Goal: Communication & Community: Answer question/provide support

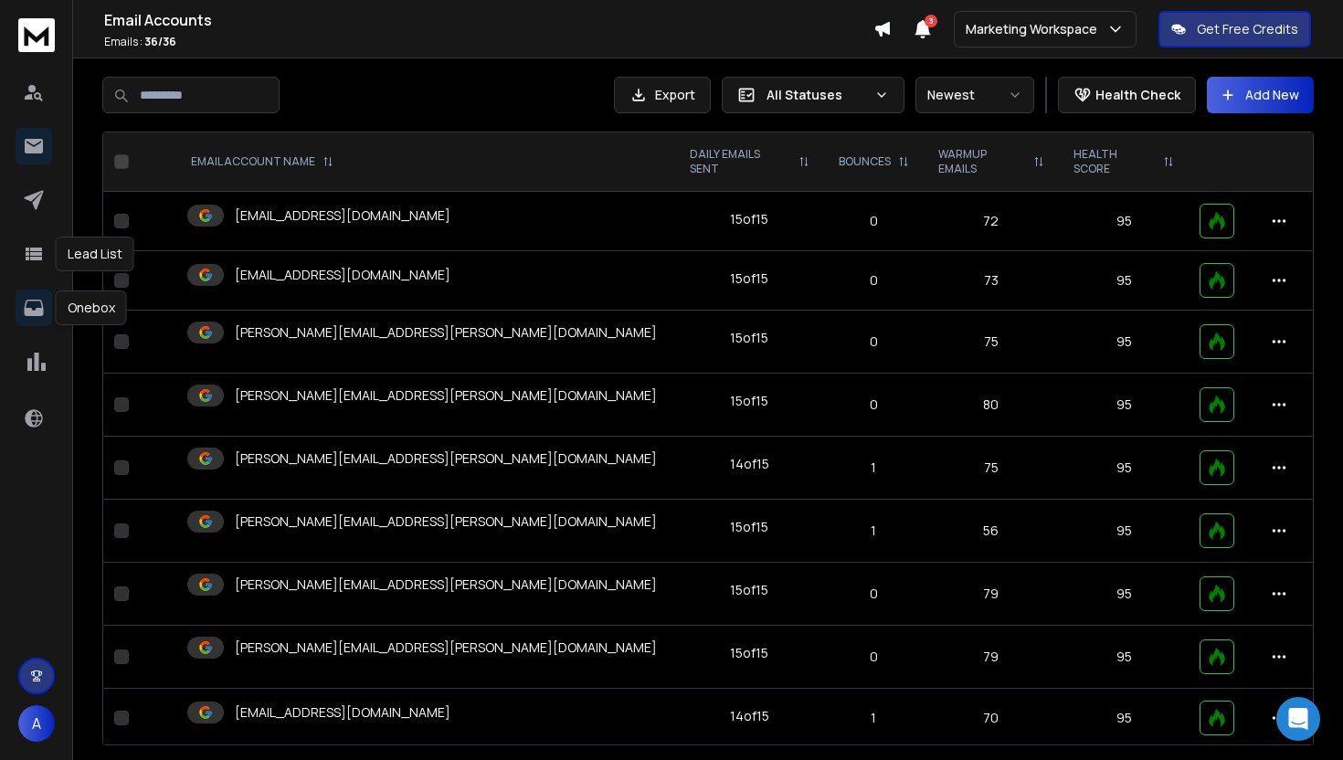
click at [30, 309] on icon at bounding box center [33, 308] width 19 height 16
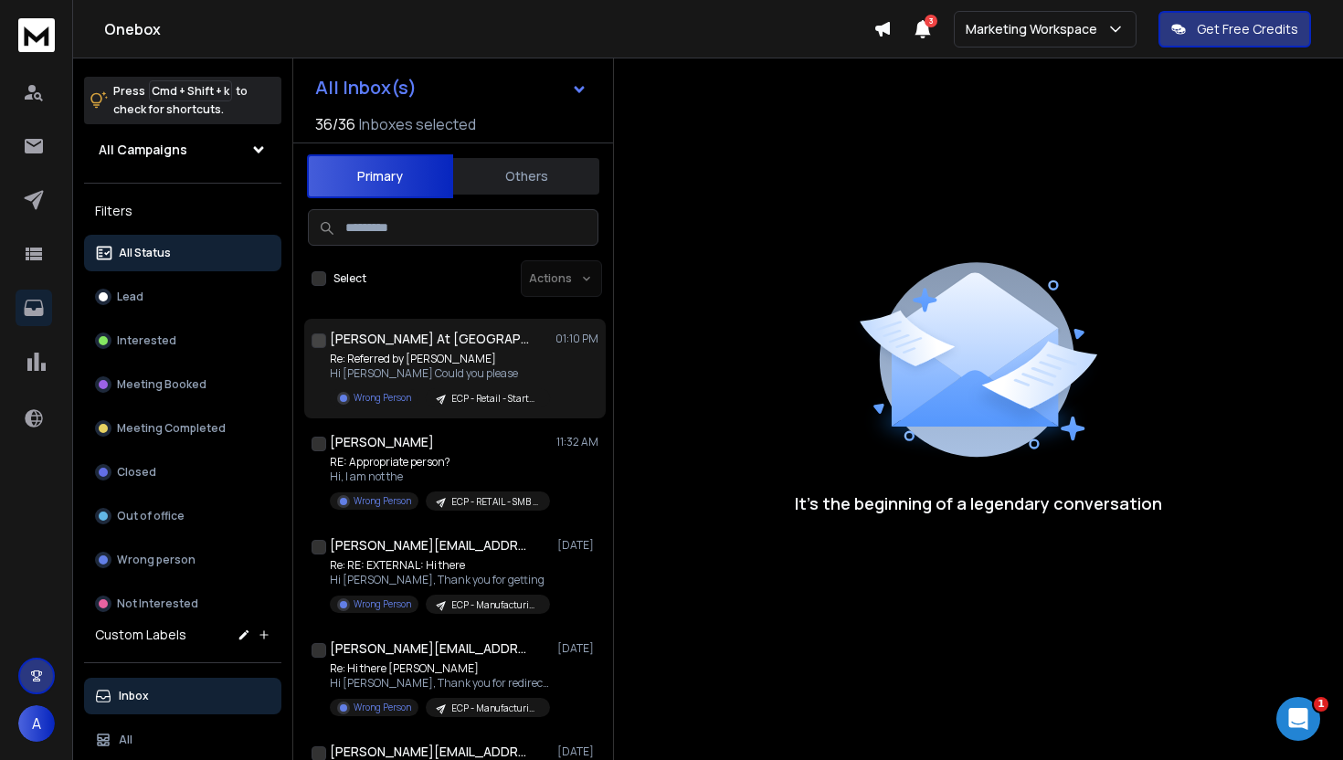
click at [445, 363] on p "Re: Referred by Manish" at bounding box center [439, 359] width 219 height 15
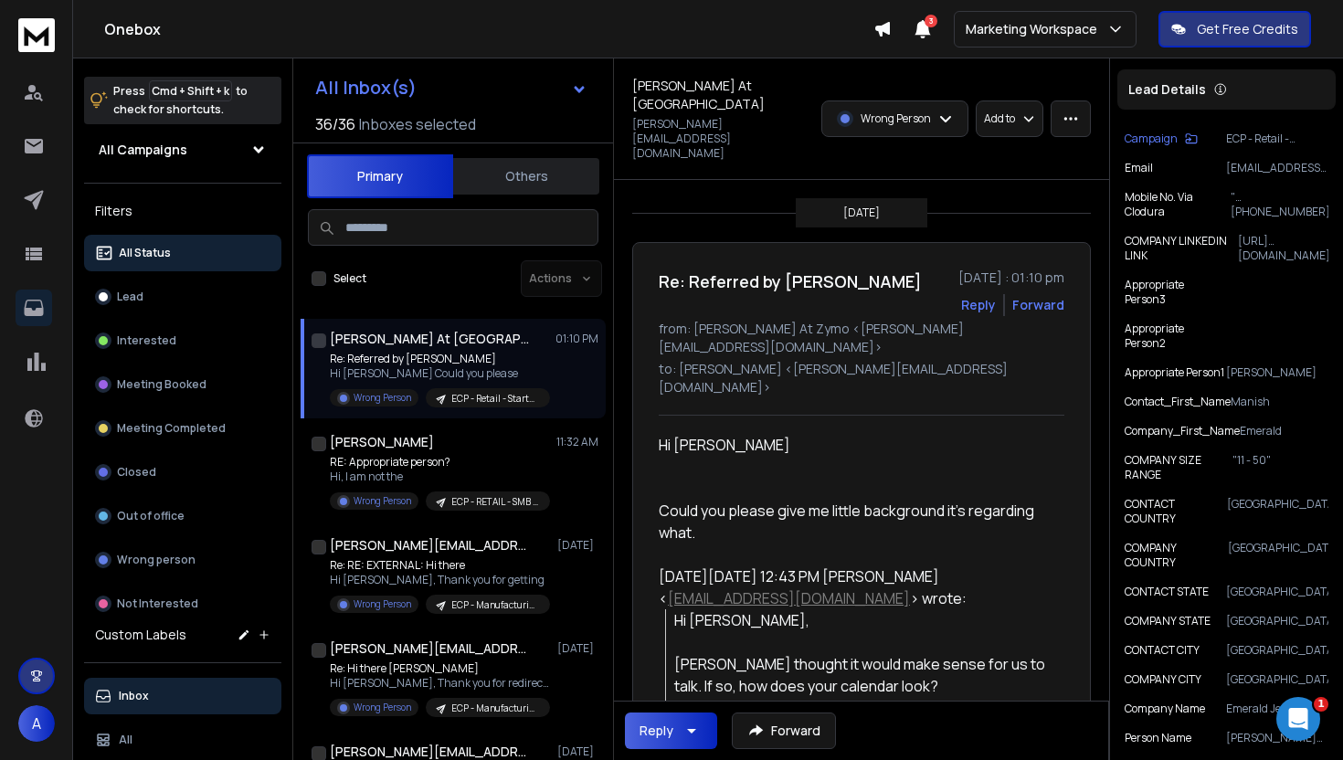
click at [27, 36] on img at bounding box center [36, 35] width 37 height 34
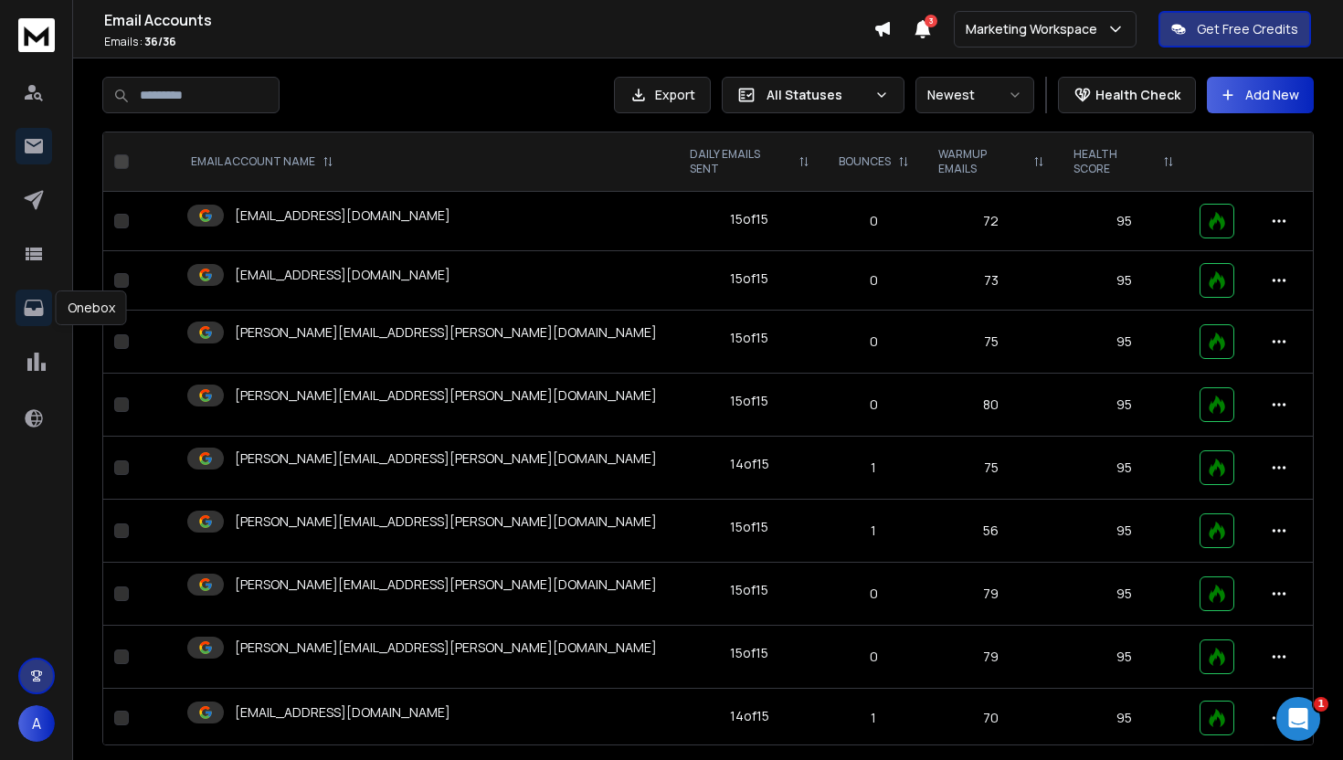
click at [25, 305] on icon at bounding box center [33, 308] width 19 height 16
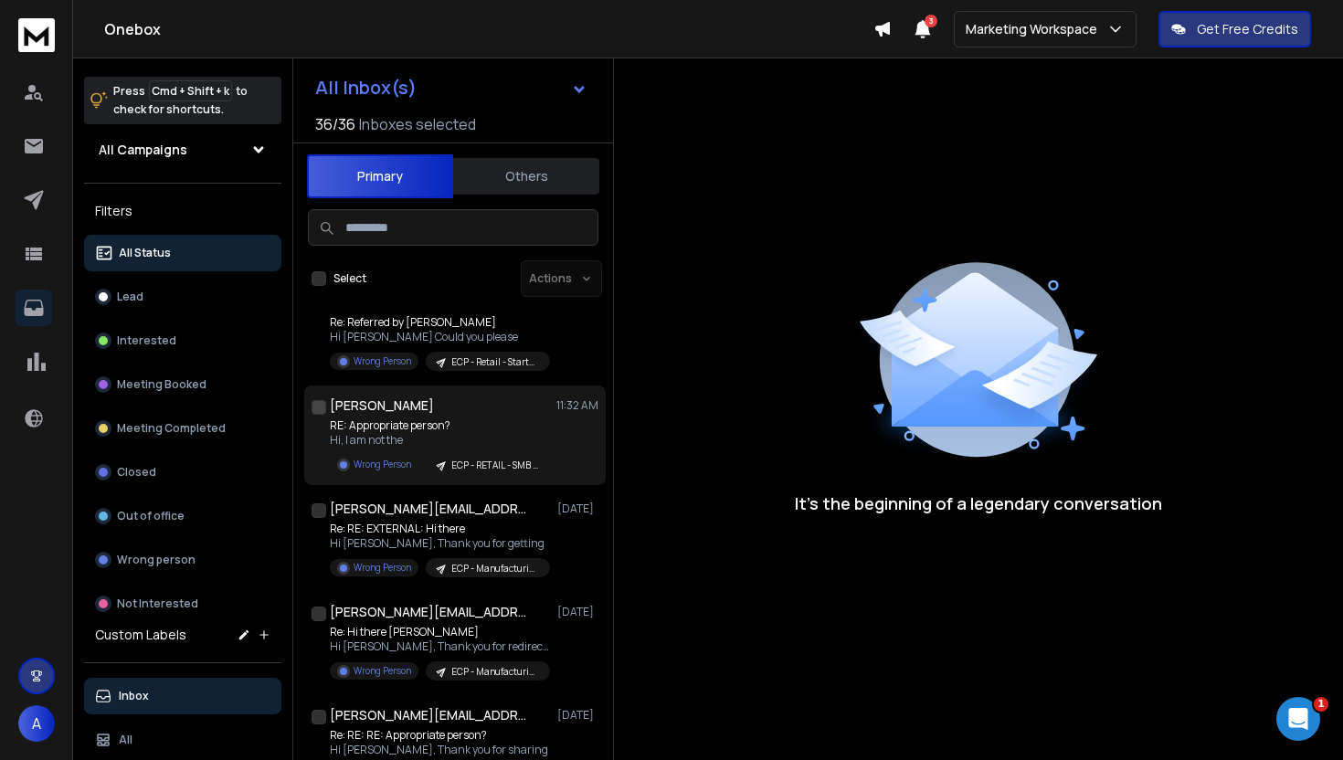
scroll to position [39, 0]
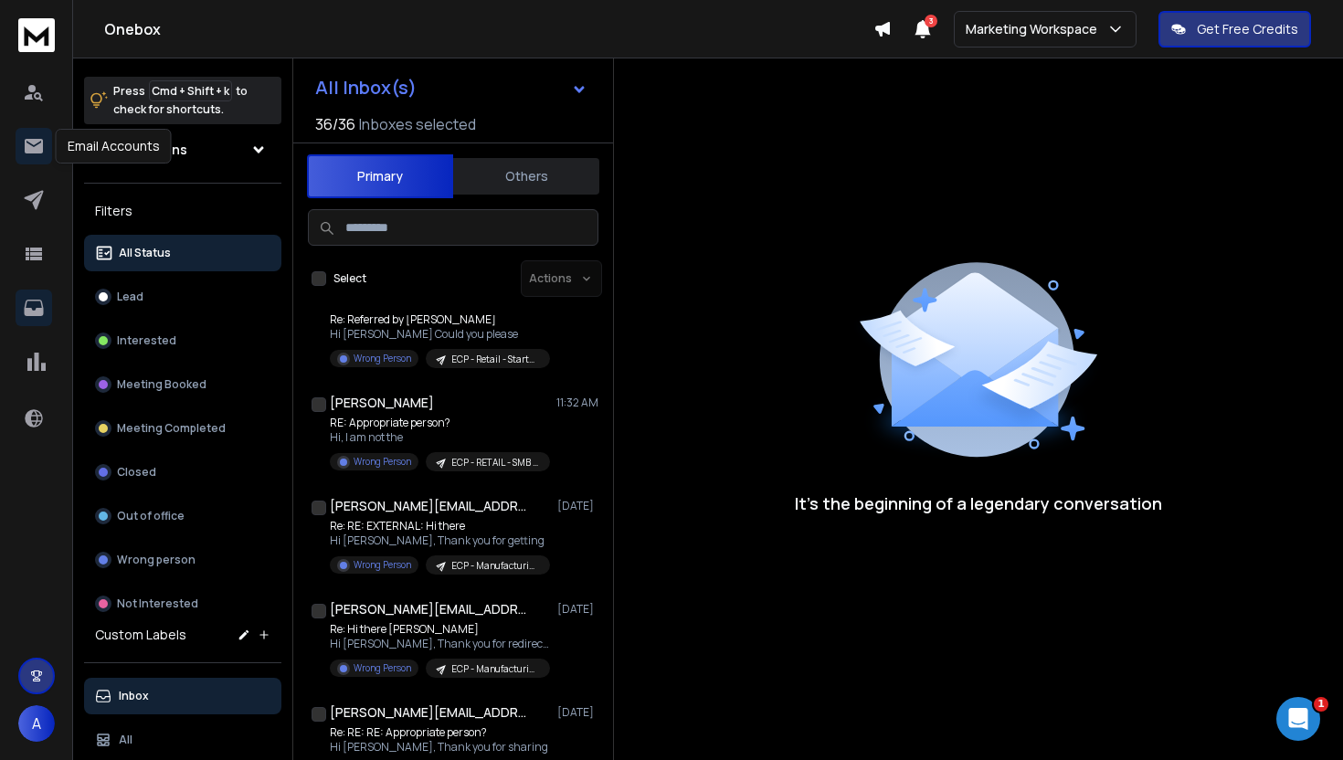
click at [32, 151] on icon at bounding box center [34, 146] width 18 height 15
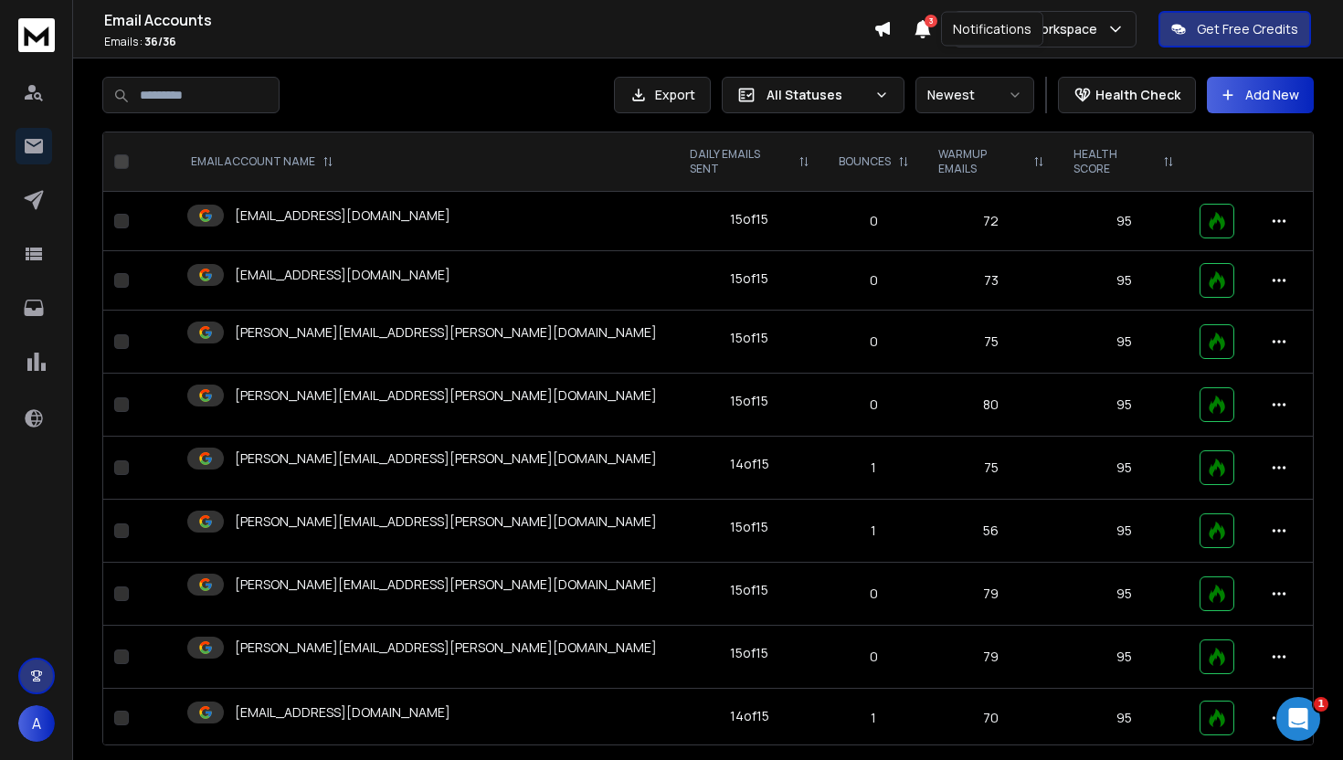
click at [932, 28] on icon at bounding box center [922, 29] width 18 height 18
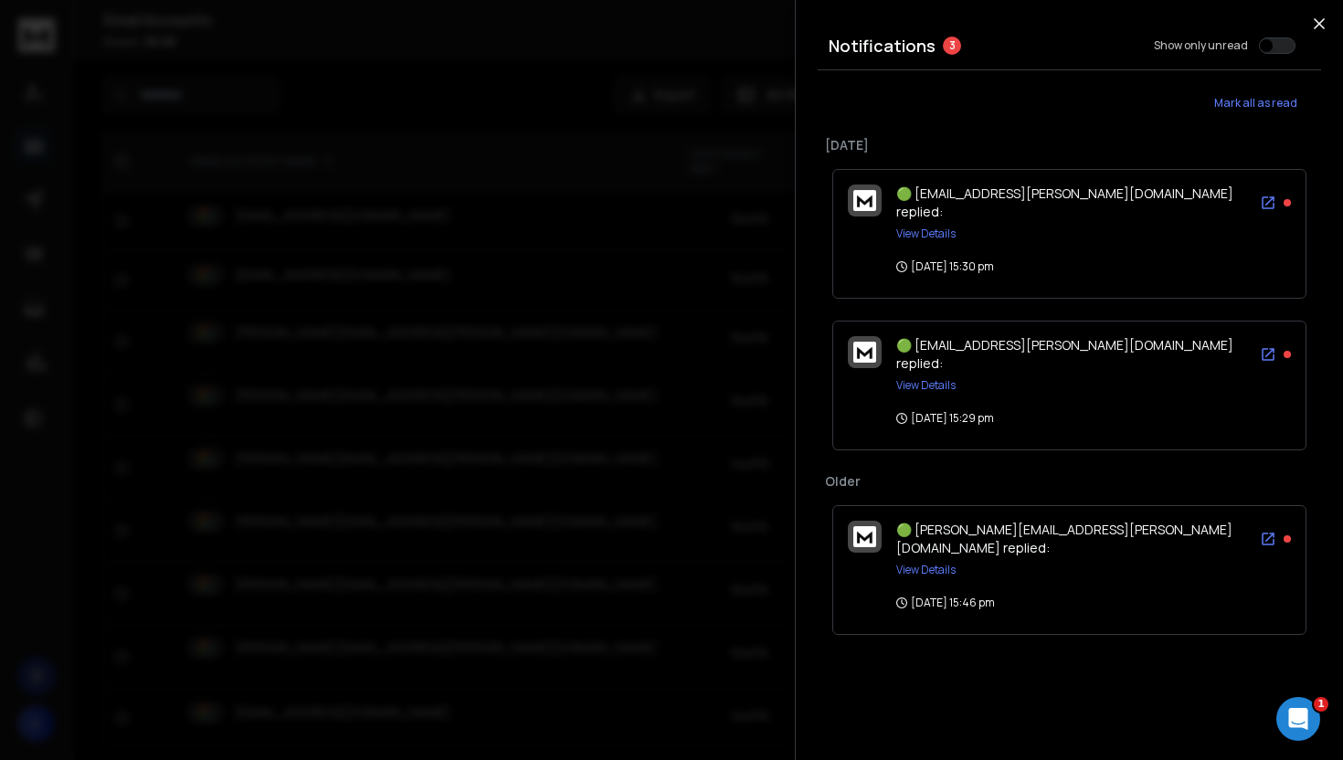
click at [1315, 22] on icon "button" at bounding box center [1319, 24] width 18 height 18
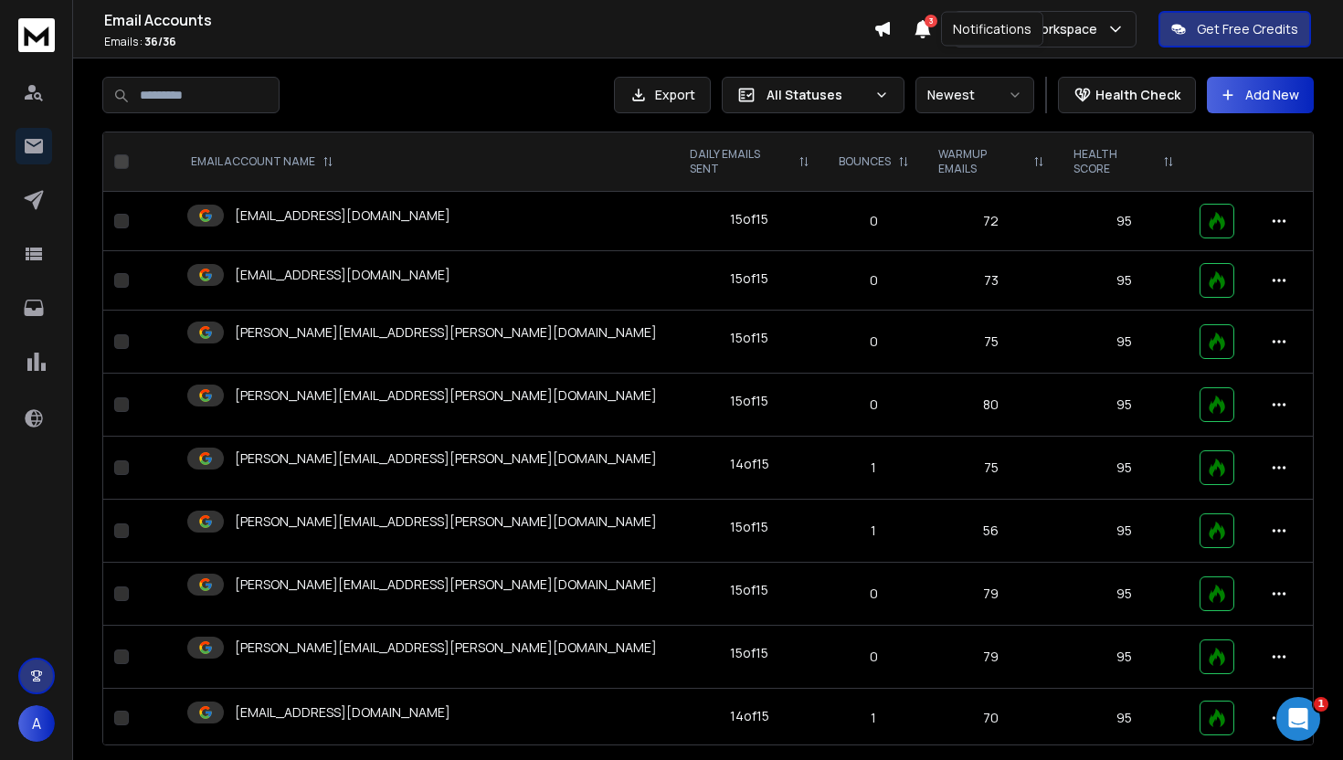
click at [928, 28] on icon at bounding box center [922, 28] width 16 height 18
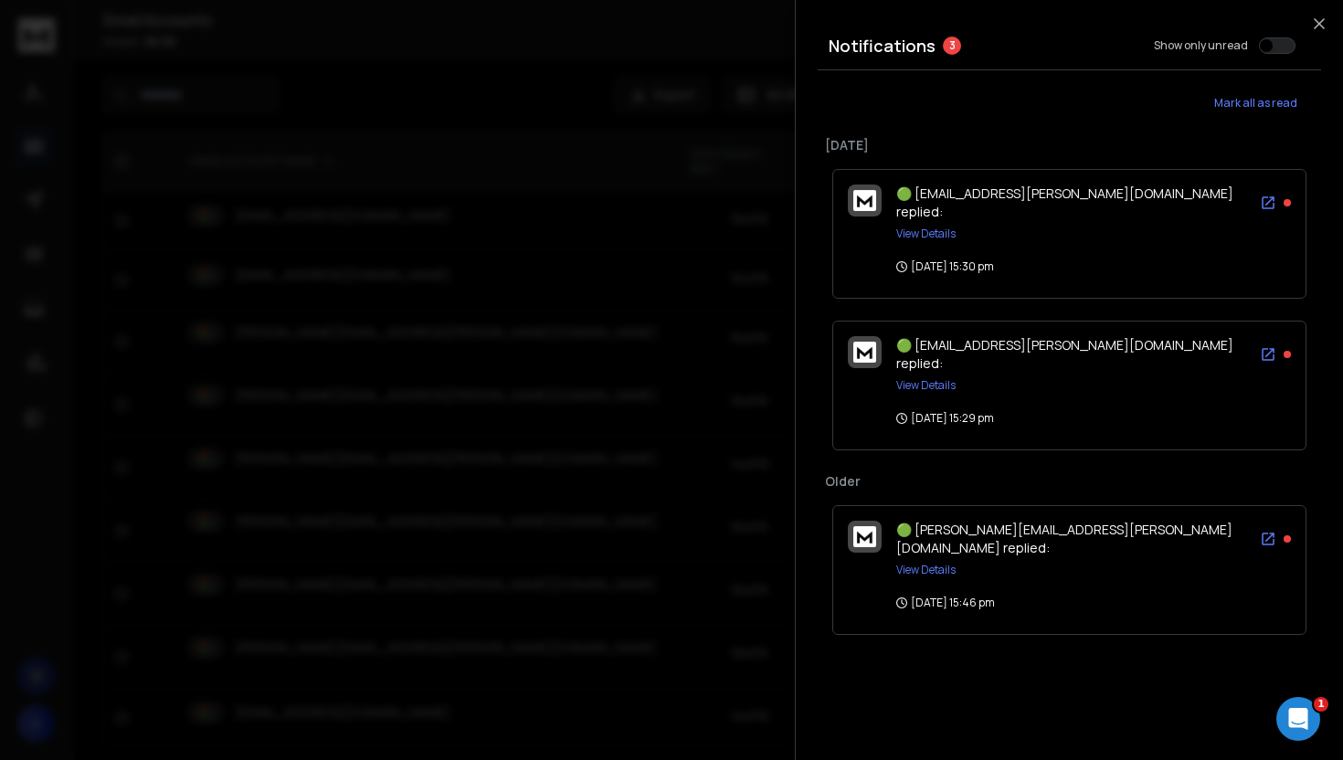
click at [1288, 42] on button "Show only unread" at bounding box center [1277, 45] width 37 height 16
click at [1263, 44] on button "Show only unread" at bounding box center [1277, 45] width 37 height 16
click at [1314, 28] on icon "button" at bounding box center [1318, 23] width 9 height 9
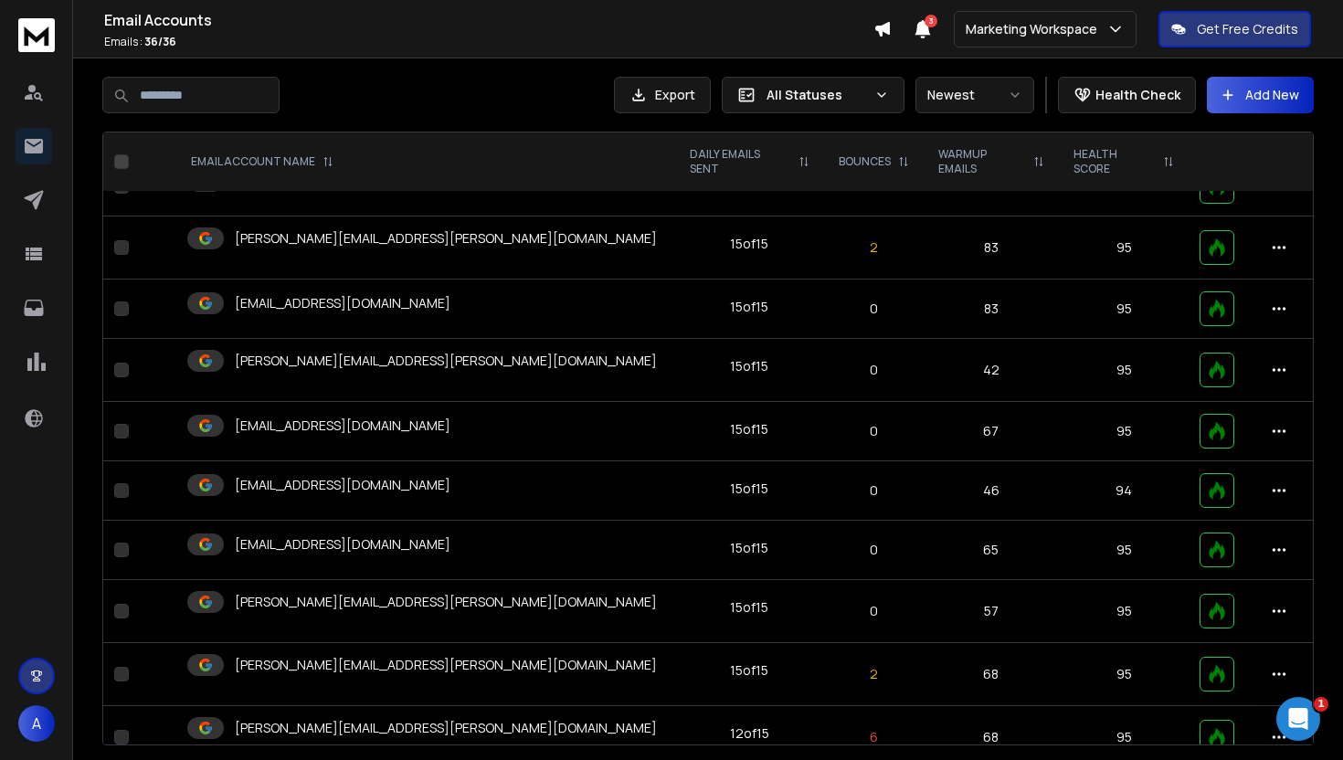
scroll to position [1598, 0]
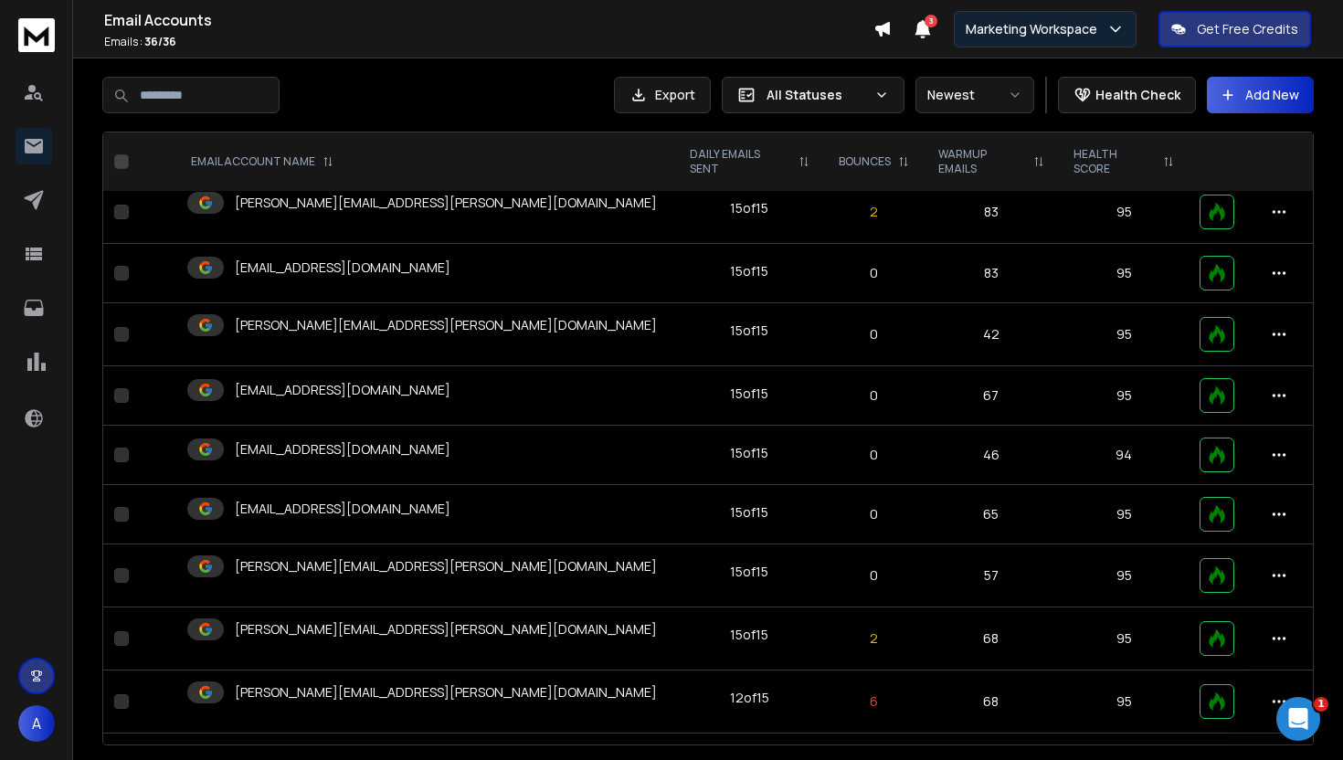
click at [1023, 29] on p "Marketing Workspace" at bounding box center [1034, 29] width 139 height 18
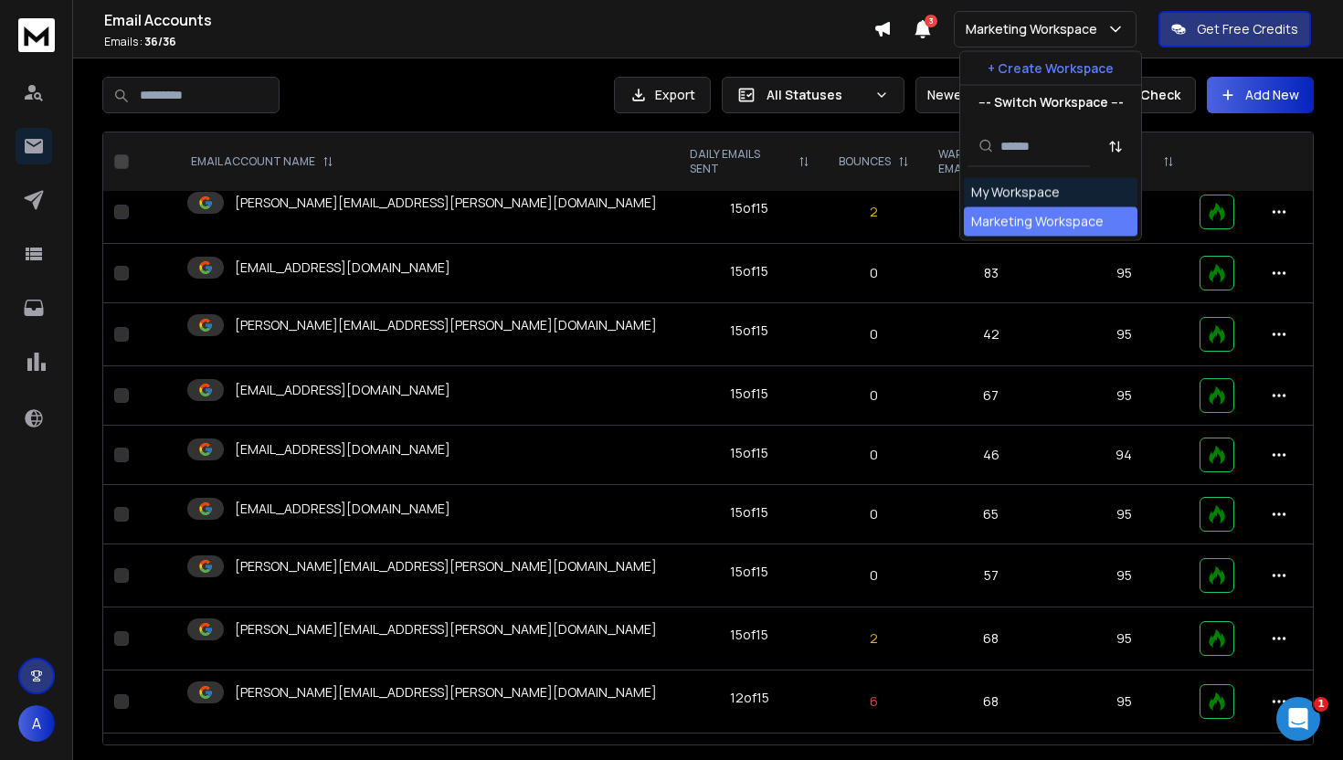
click at [1005, 191] on div "My Workspace" at bounding box center [1015, 193] width 89 height 18
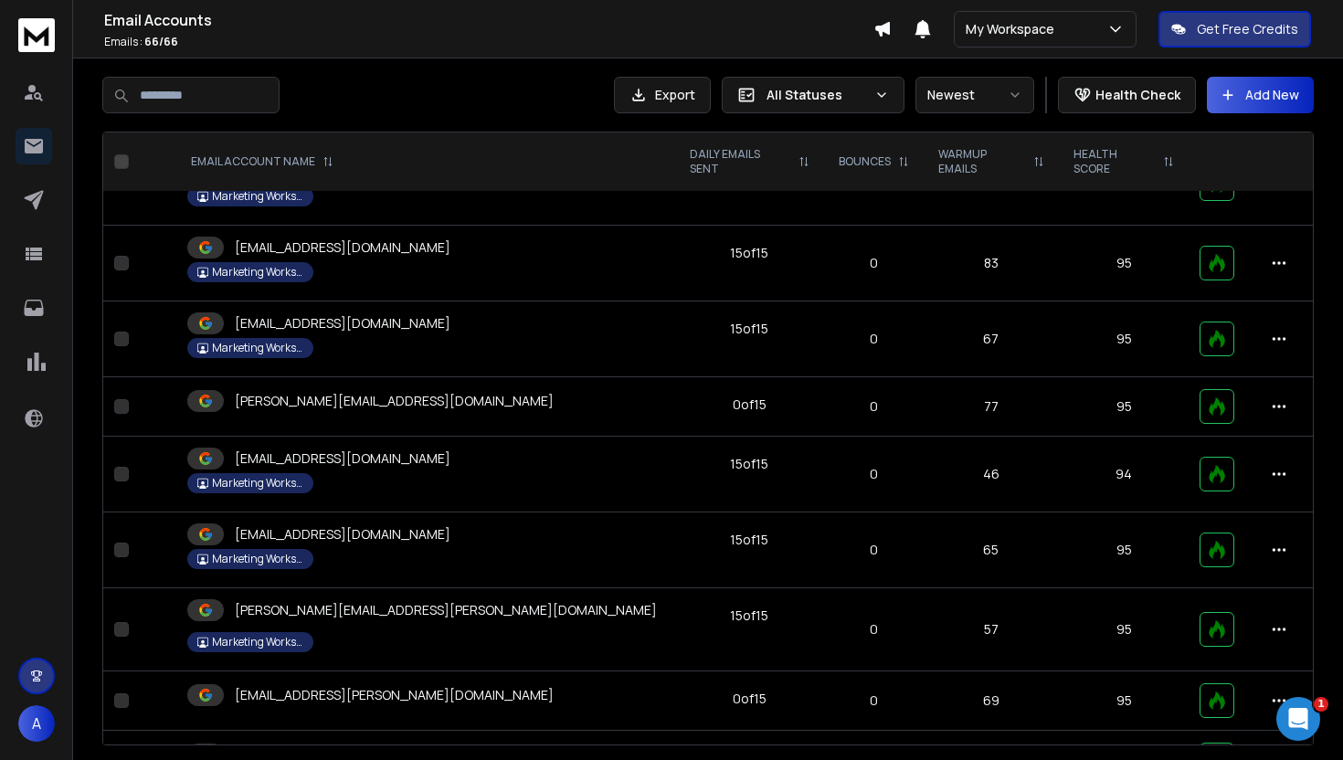
scroll to position [3971, 0]
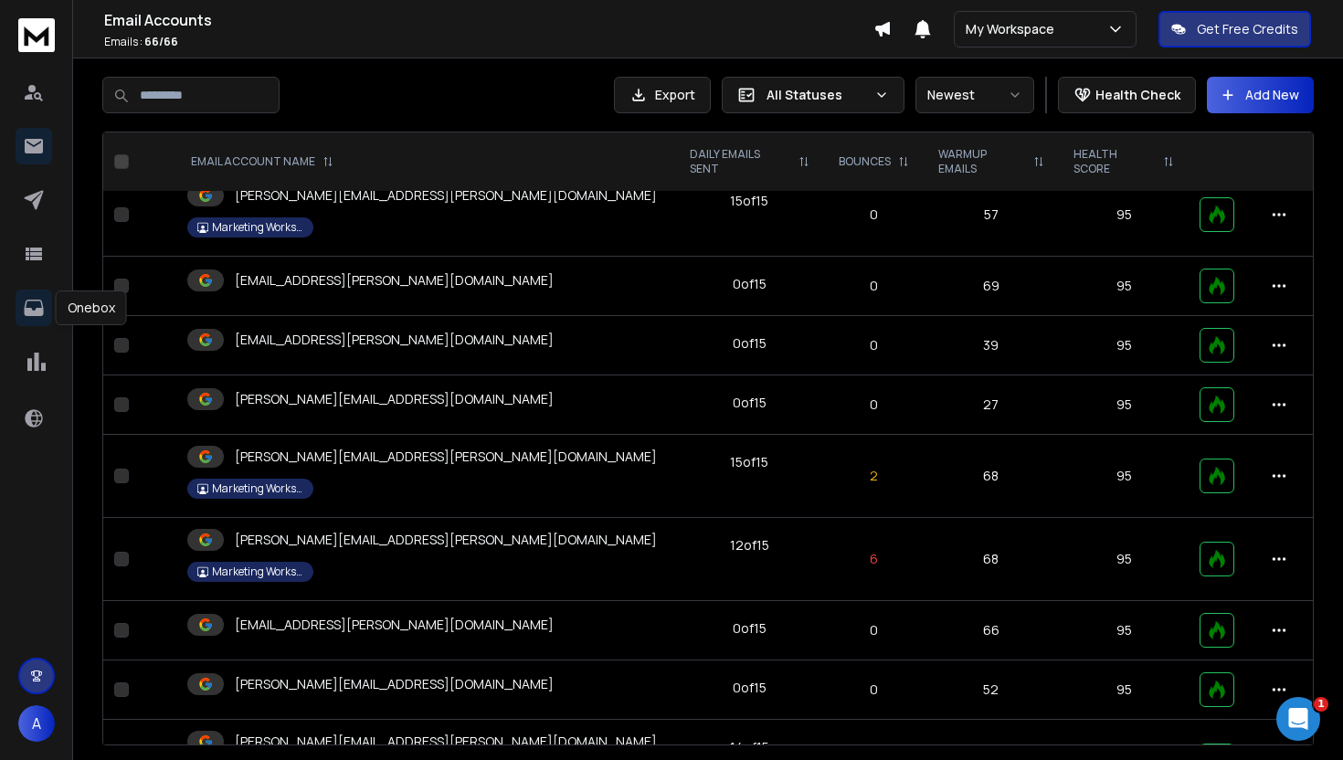
click at [38, 307] on icon at bounding box center [33, 308] width 19 height 16
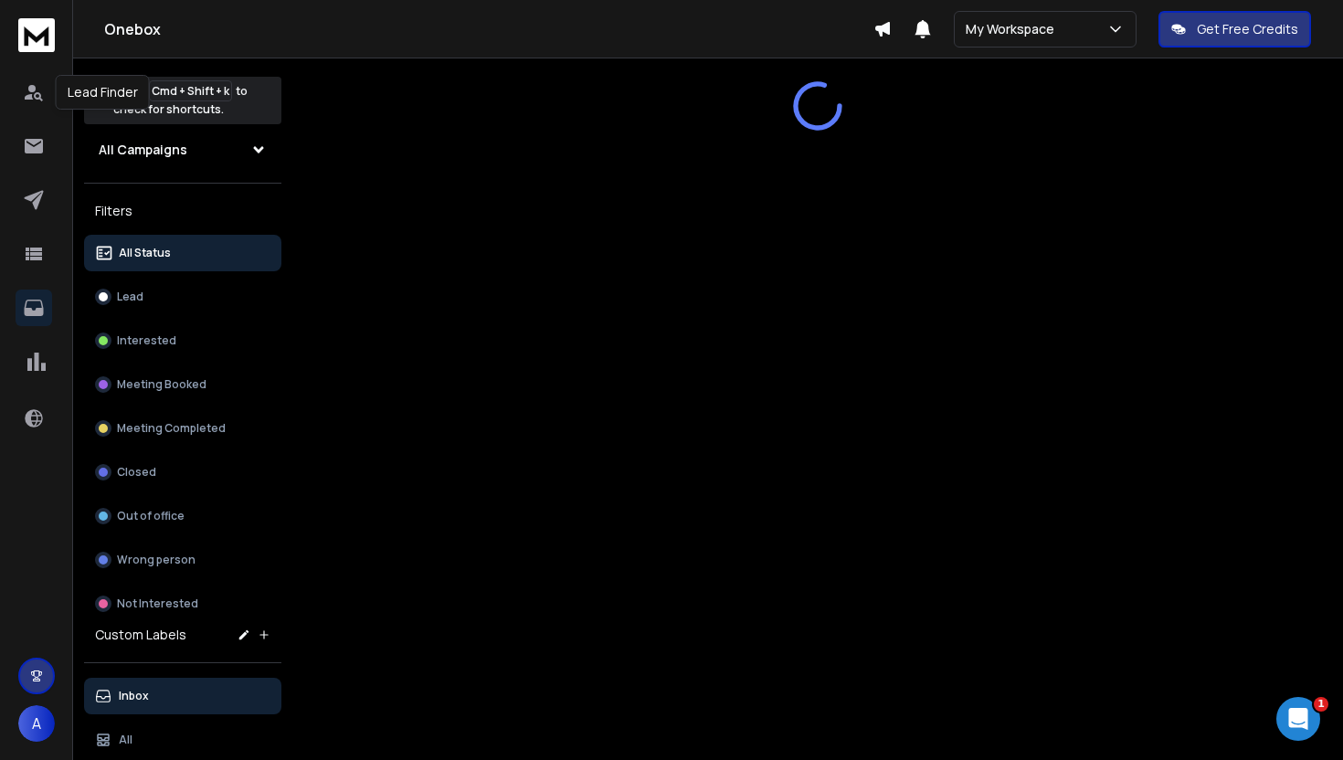
click at [38, 41] on img at bounding box center [36, 35] width 37 height 34
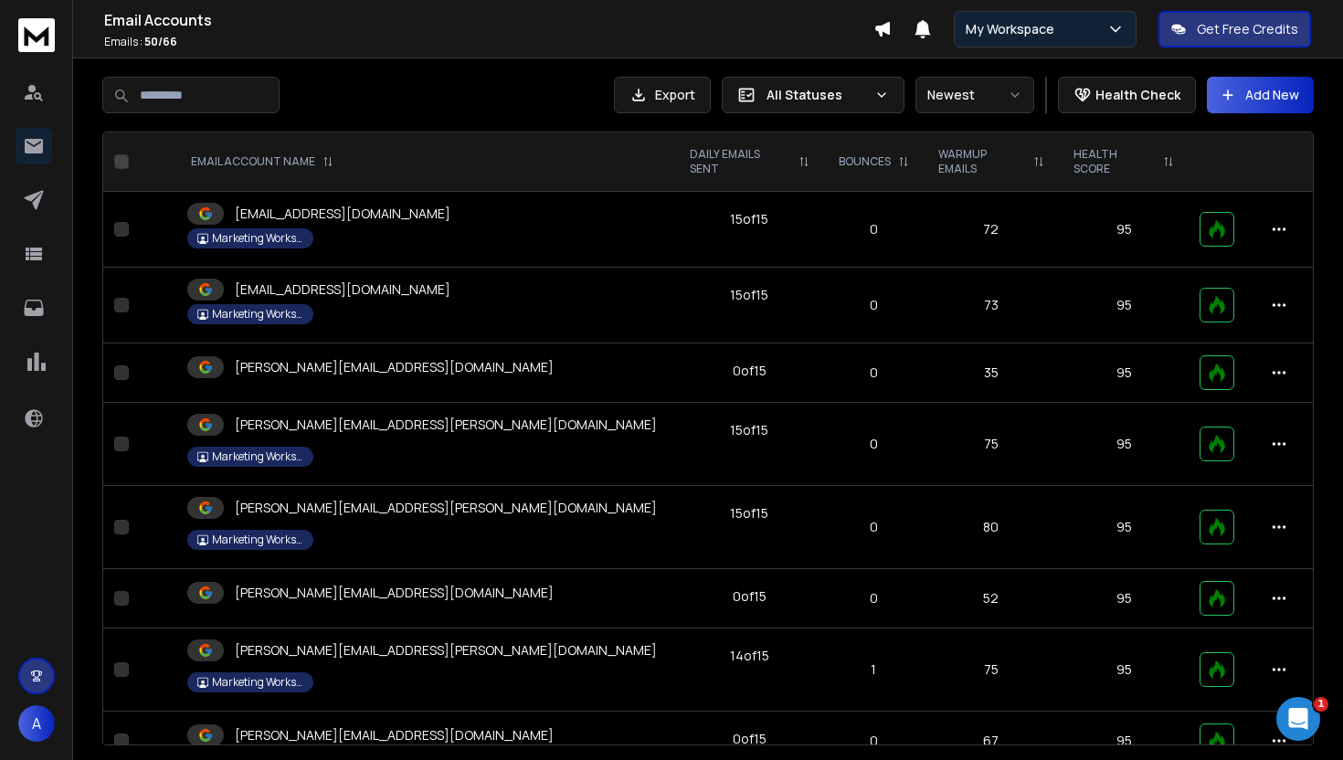
click at [1041, 15] on button "My Workspace" at bounding box center [1044, 29] width 183 height 37
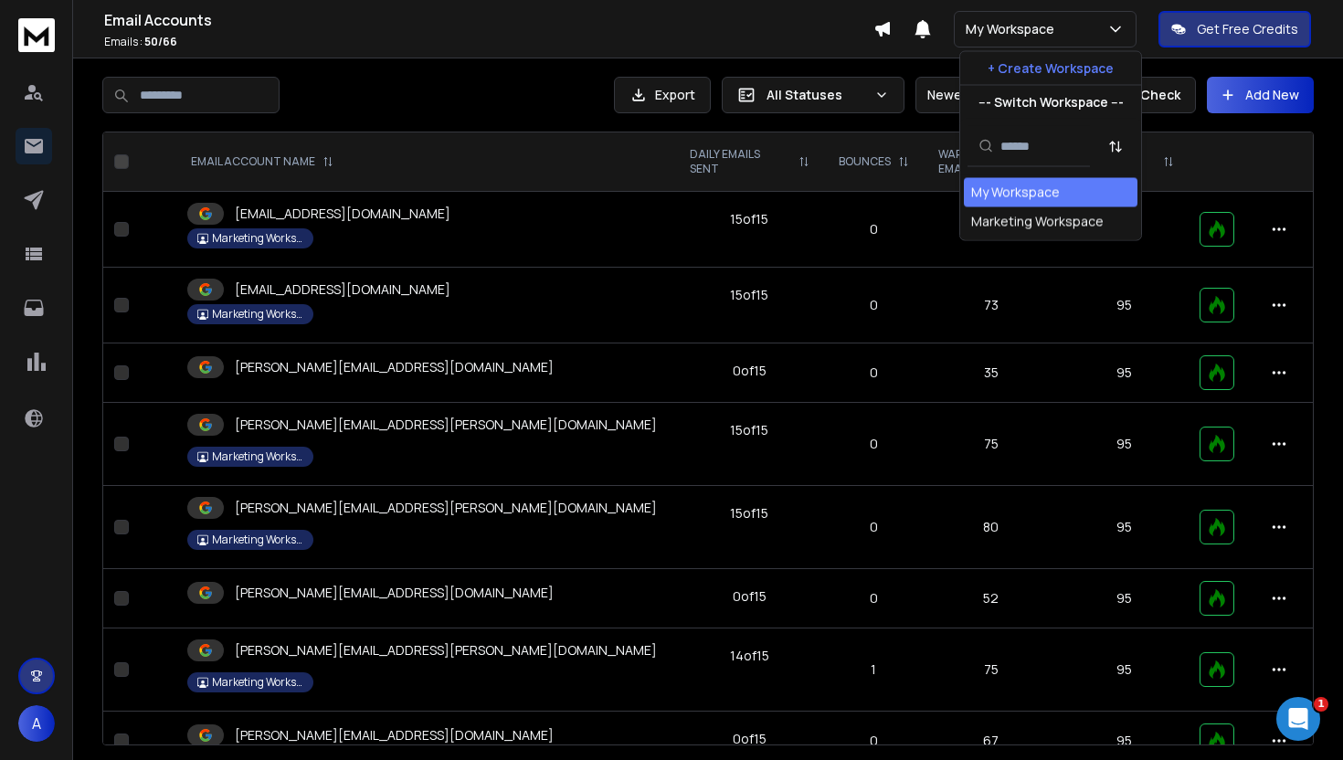
click at [489, 82] on div at bounding box center [352, 95] width 500 height 37
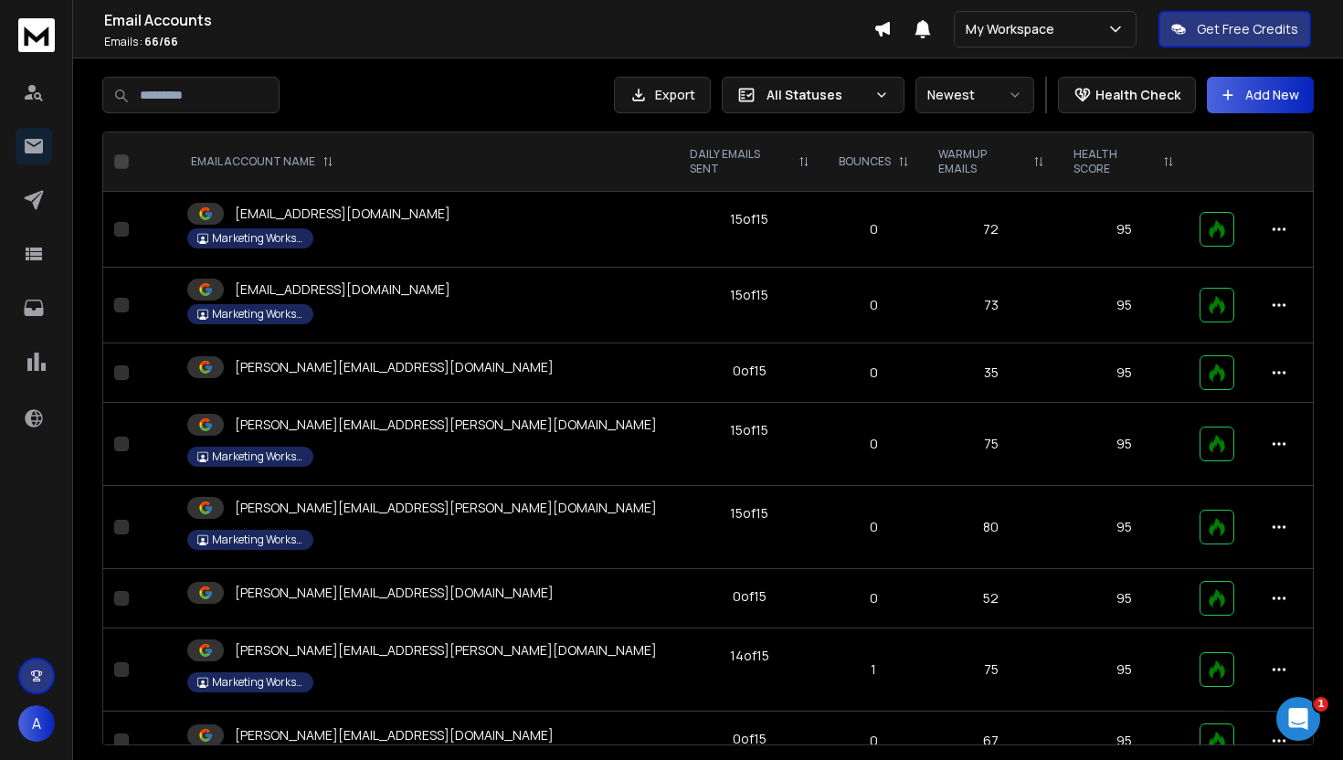
click at [43, 22] on img at bounding box center [36, 35] width 37 height 34
click at [38, 363] on icon at bounding box center [36, 361] width 27 height 27
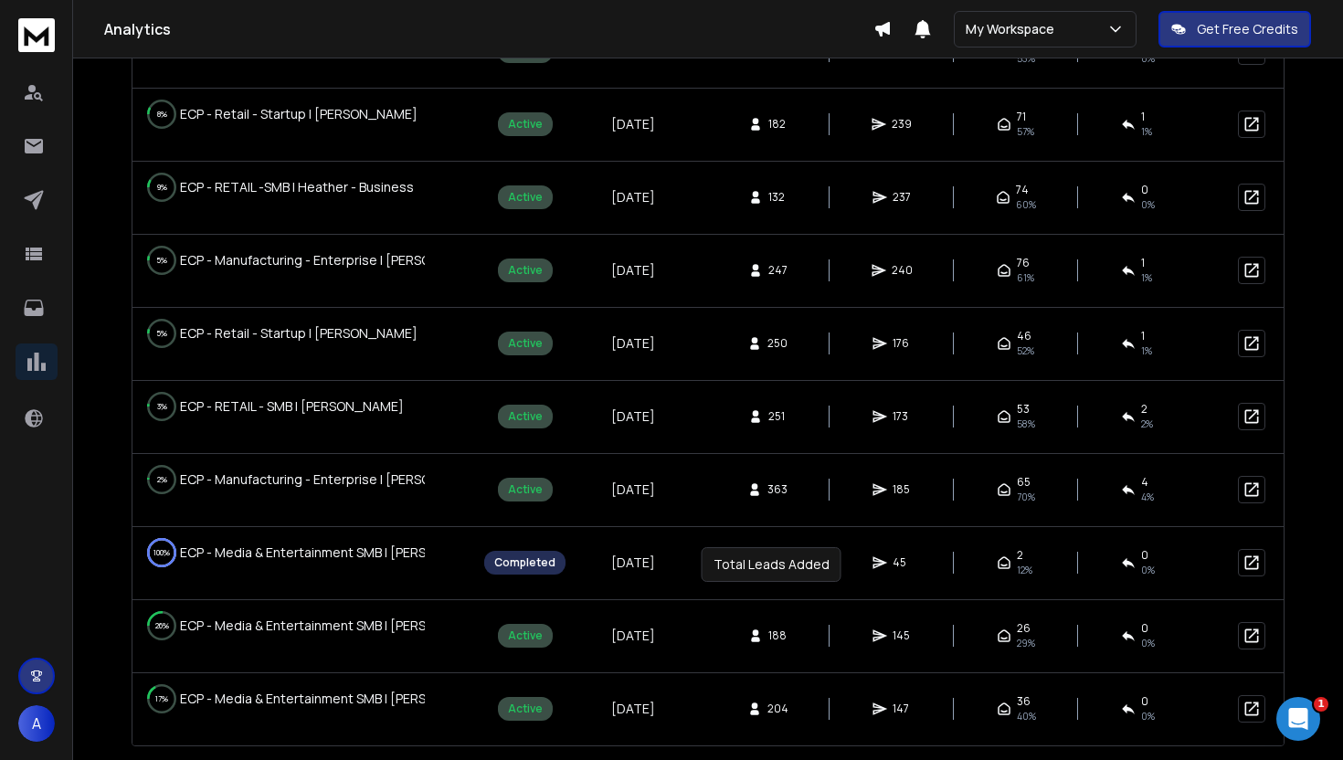
scroll to position [1295, 0]
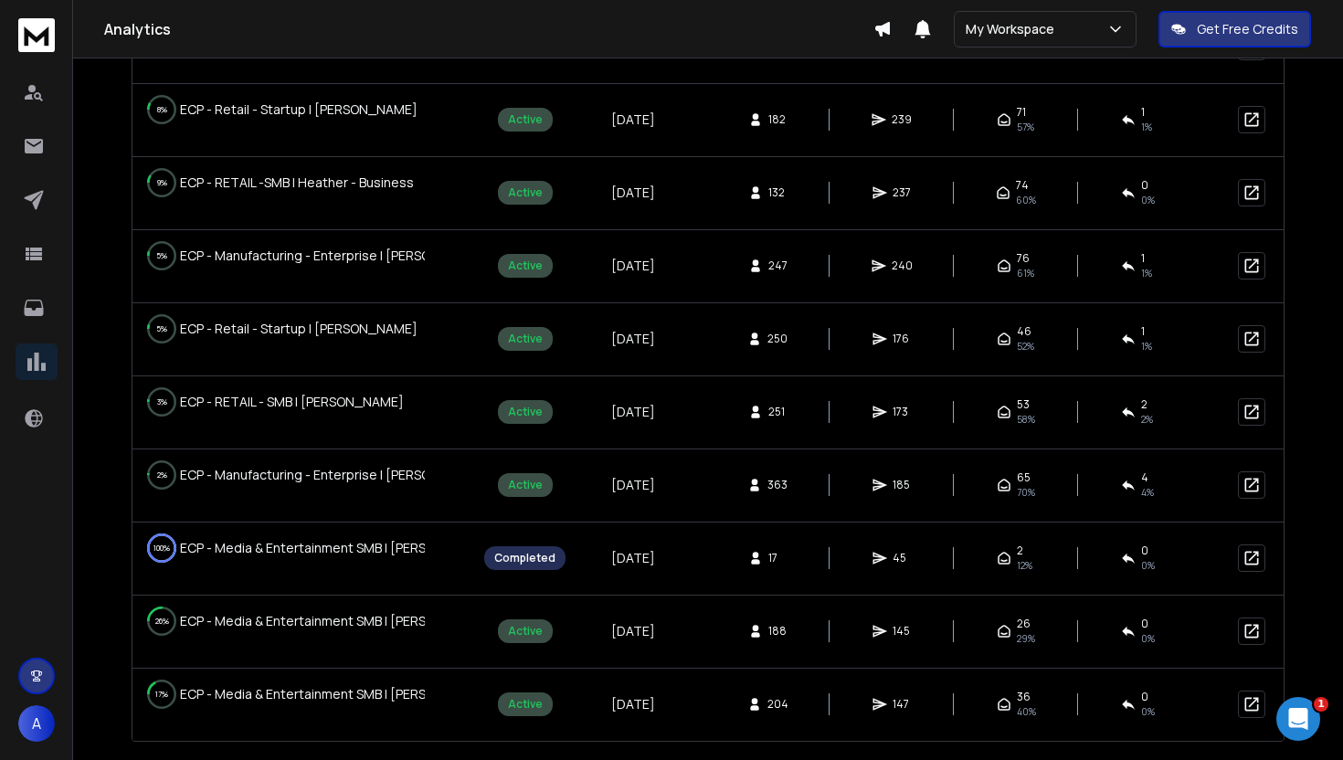
click at [235, 620] on td "26 % ECP - Media & Entertainment SMB | Heather - B" at bounding box center [278, 620] width 292 height 51
drag, startPoint x: 194, startPoint y: 624, endPoint x: 389, endPoint y: 621, distance: 195.5
click at [389, 621] on td "26 % ECP - Media & Entertainment SMB | Heather - B" at bounding box center [278, 620] width 292 height 51
drag, startPoint x: 260, startPoint y: 542, endPoint x: 369, endPoint y: 558, distance: 109.9
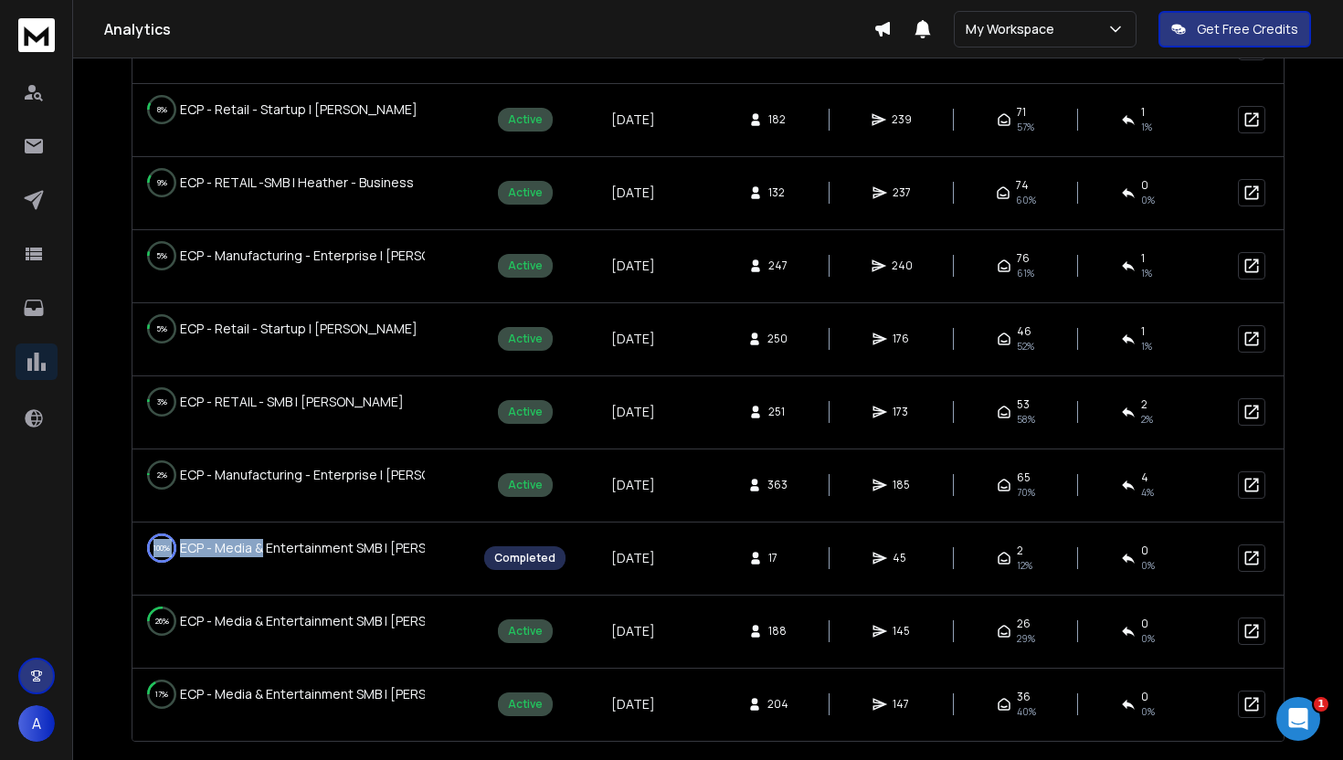
click at [369, 558] on td "100 % ECP - Media & Entertainment SMB | Heather - T" at bounding box center [278, 547] width 292 height 51
drag, startPoint x: 361, startPoint y: 531, endPoint x: 358, endPoint y: 605, distance: 74.0
click at [358, 605] on tbody "0 % Healthcare - Mid maarket | Heather B Active a day ago 265 32 0 0% 0 0 % 0 %…" at bounding box center [707, 193] width 1151 height 1096
click at [358, 605] on td "26 % ECP - Media & Entertainment SMB | Heather - B" at bounding box center [278, 620] width 292 height 51
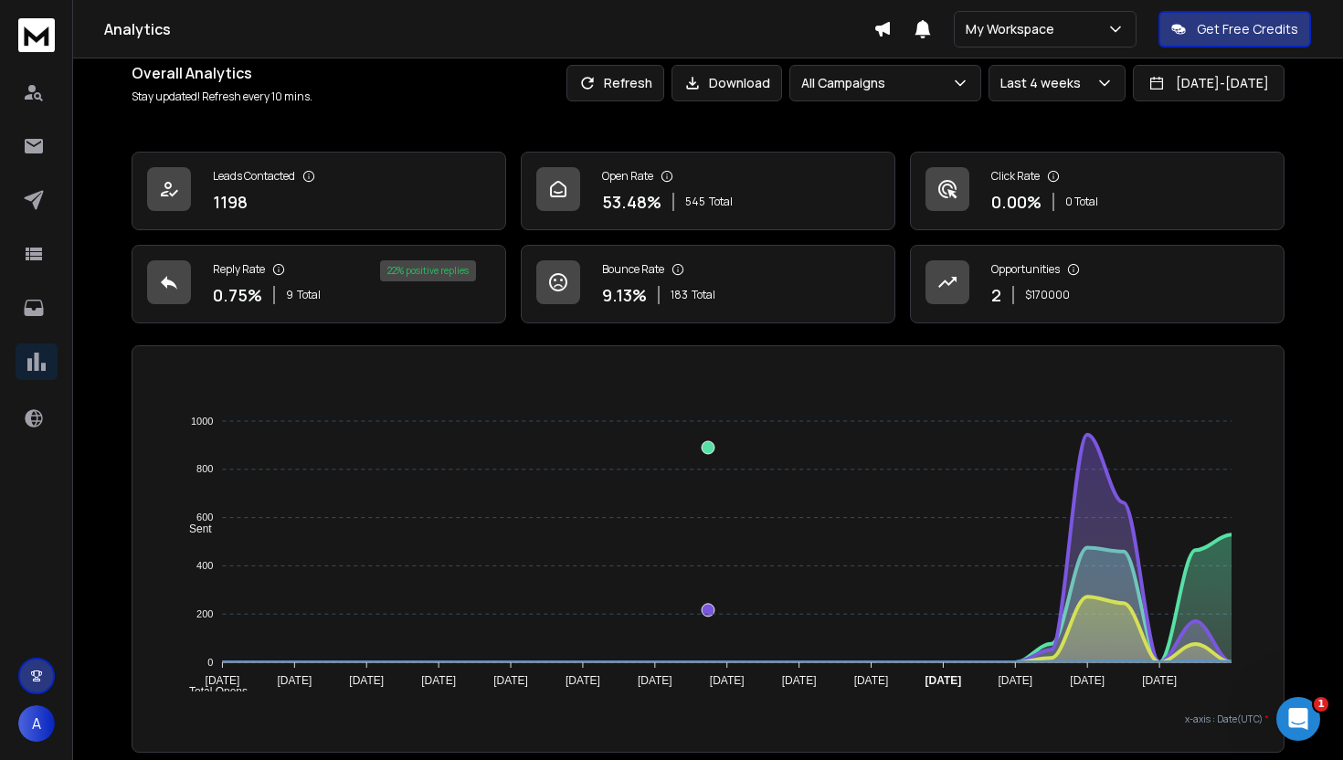
scroll to position [0, 0]
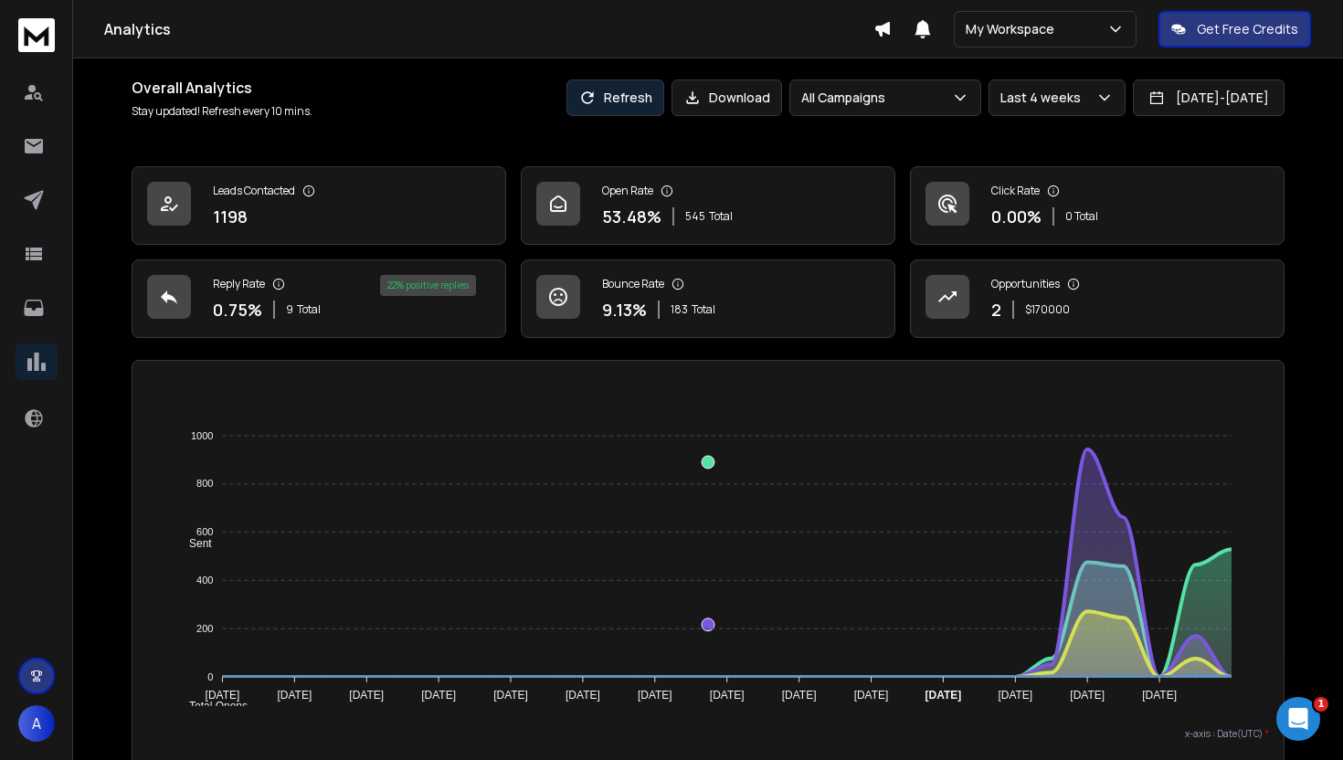
click at [566, 104] on button "Refresh" at bounding box center [615, 97] width 98 height 37
click at [132, 31] on h1 "Analytics" at bounding box center [488, 29] width 769 height 22
click at [36, 420] on icon at bounding box center [34, 418] width 18 height 18
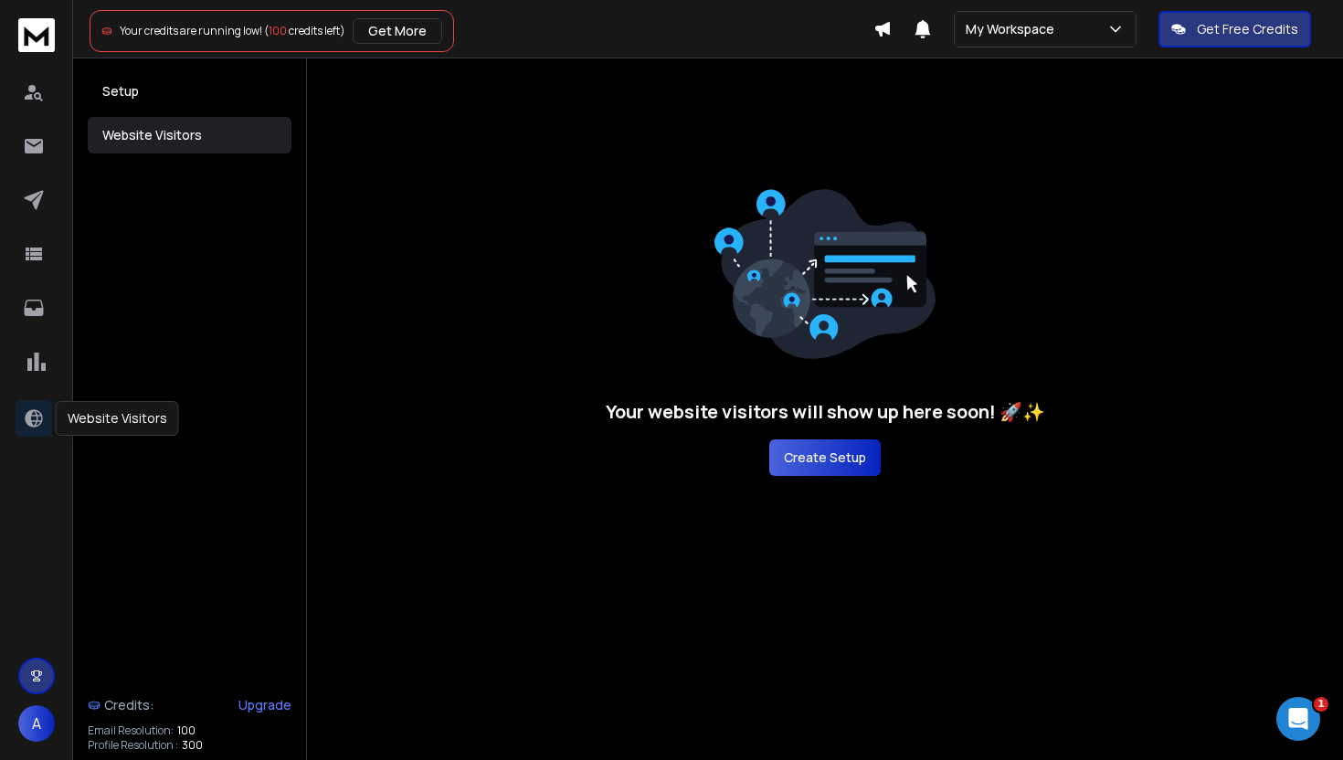
click at [834, 465] on button "Create Setup" at bounding box center [824, 457] width 111 height 37
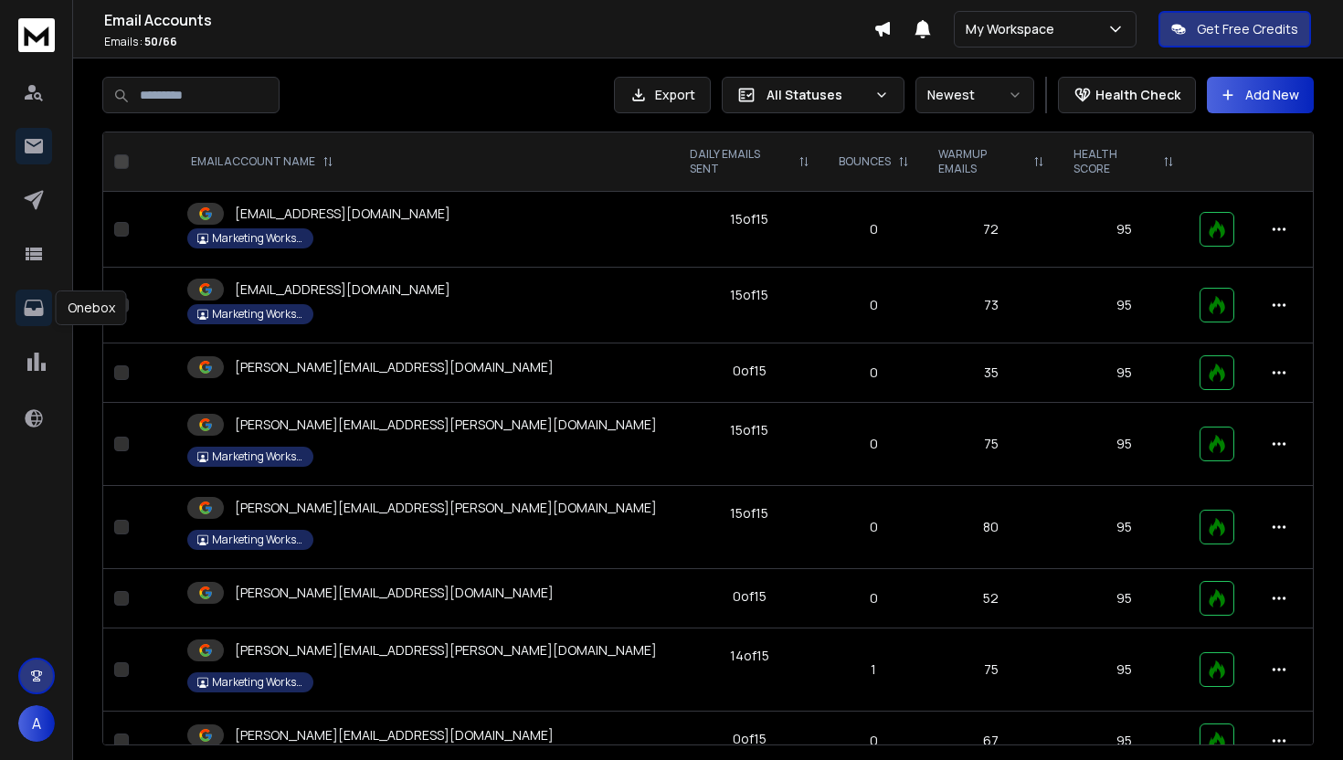
click at [29, 321] on link at bounding box center [34, 308] width 37 height 37
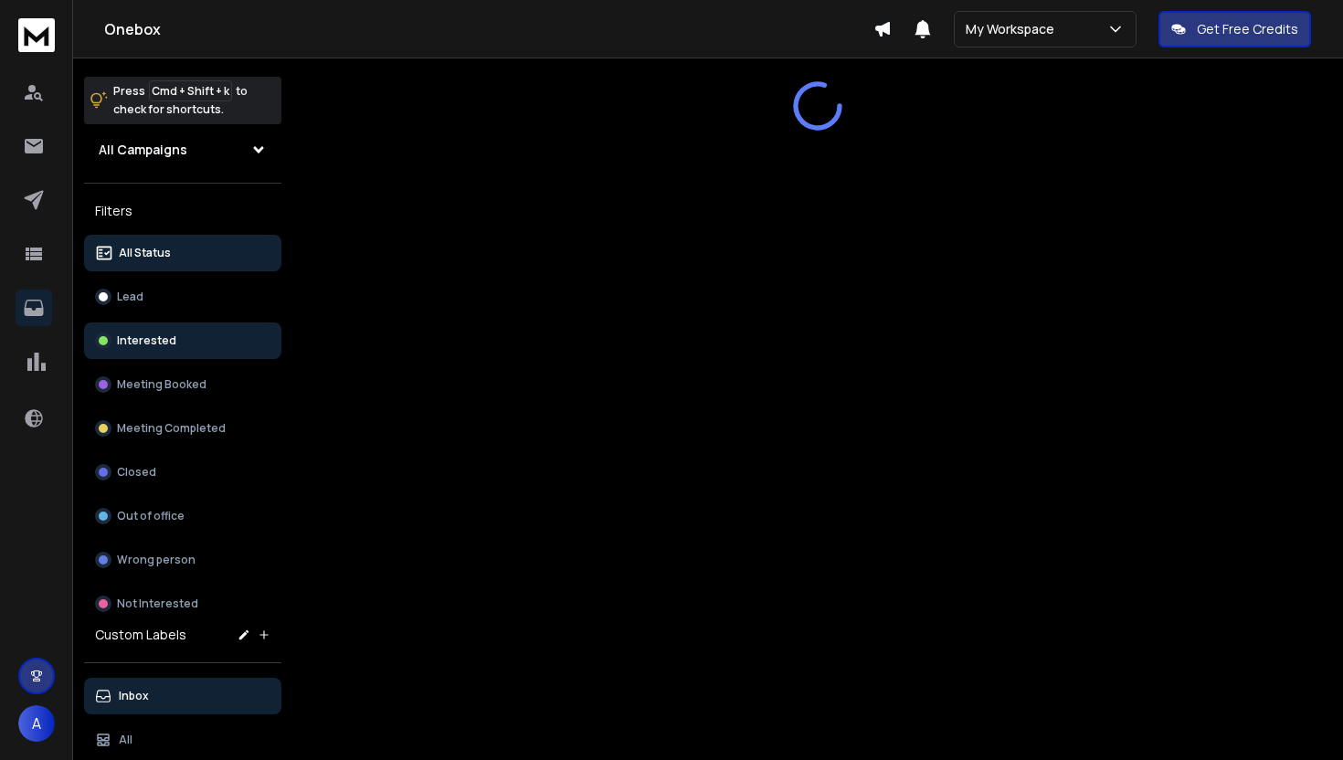
click at [162, 341] on p "Interested" at bounding box center [146, 340] width 59 height 15
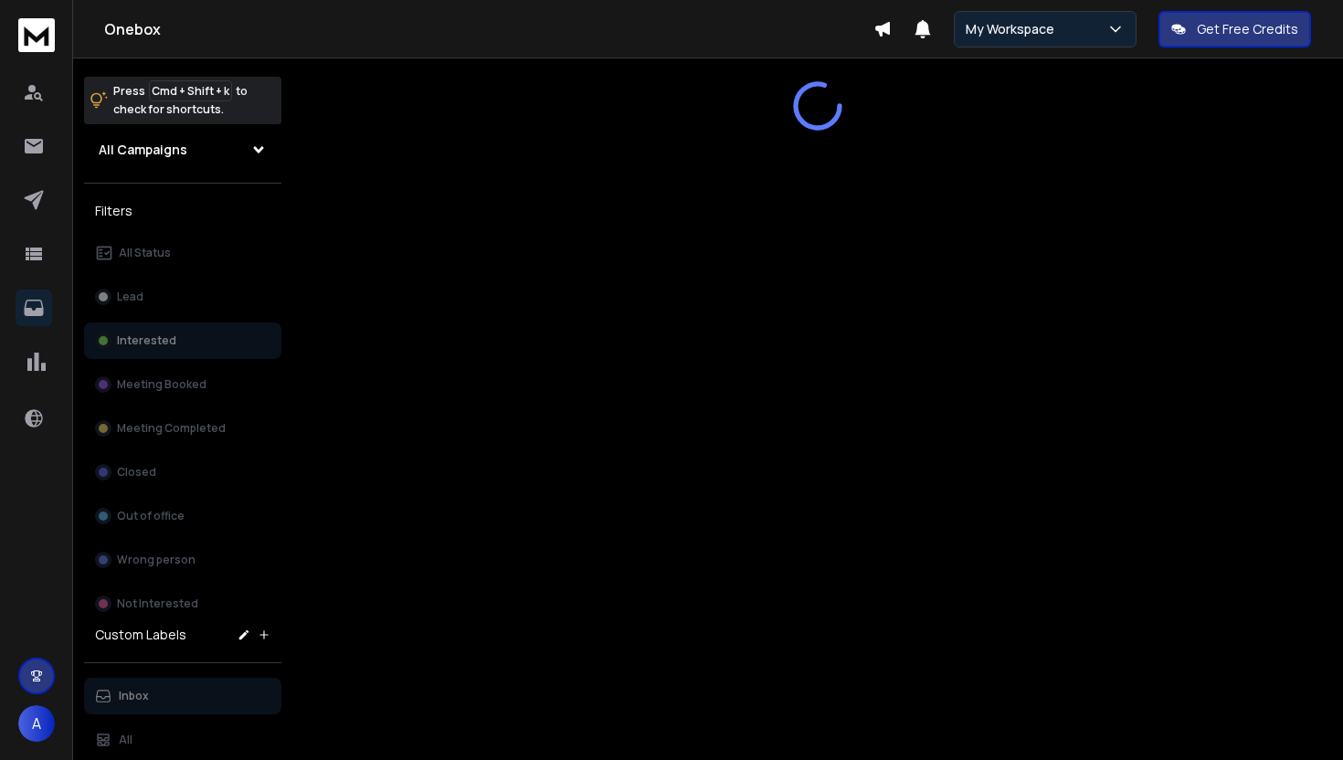
click at [1031, 33] on p "My Workspace" at bounding box center [1013, 29] width 96 height 18
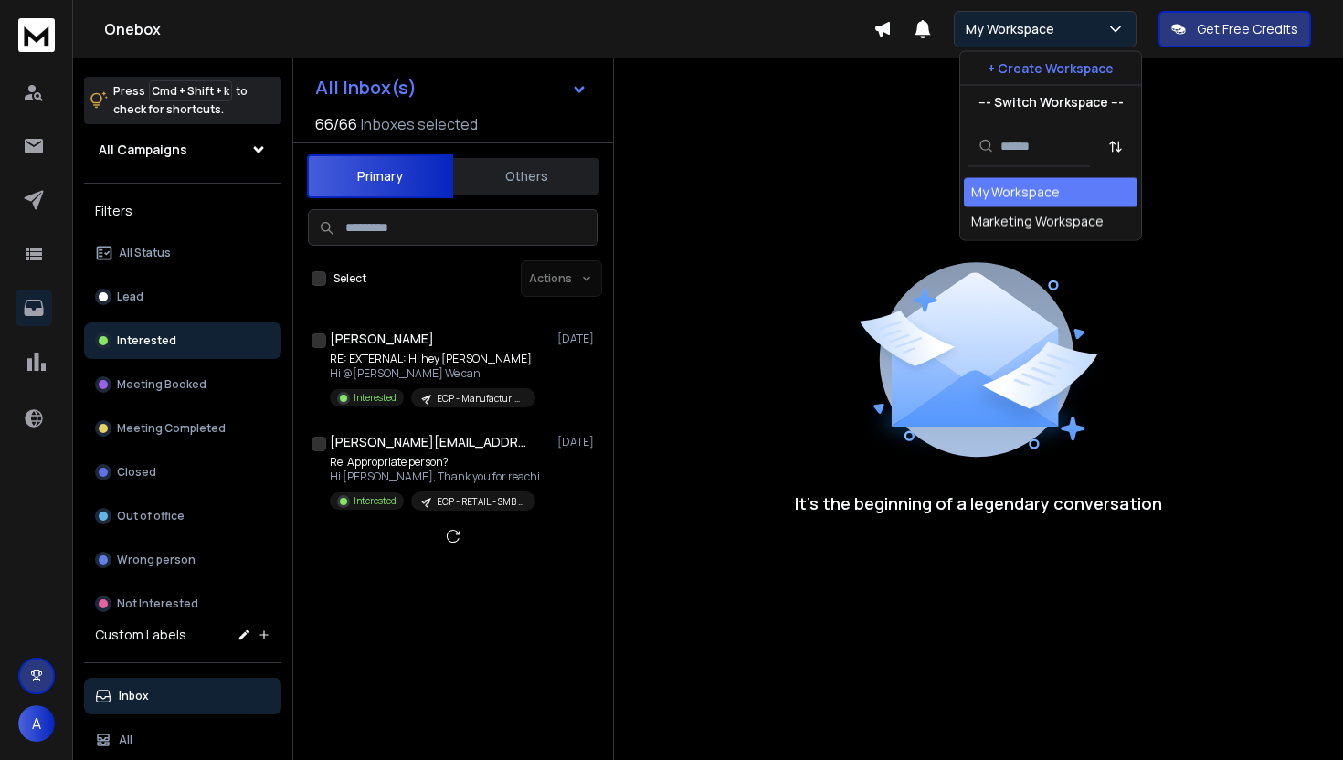
click at [1031, 33] on p "My Workspace" at bounding box center [1013, 29] width 96 height 18
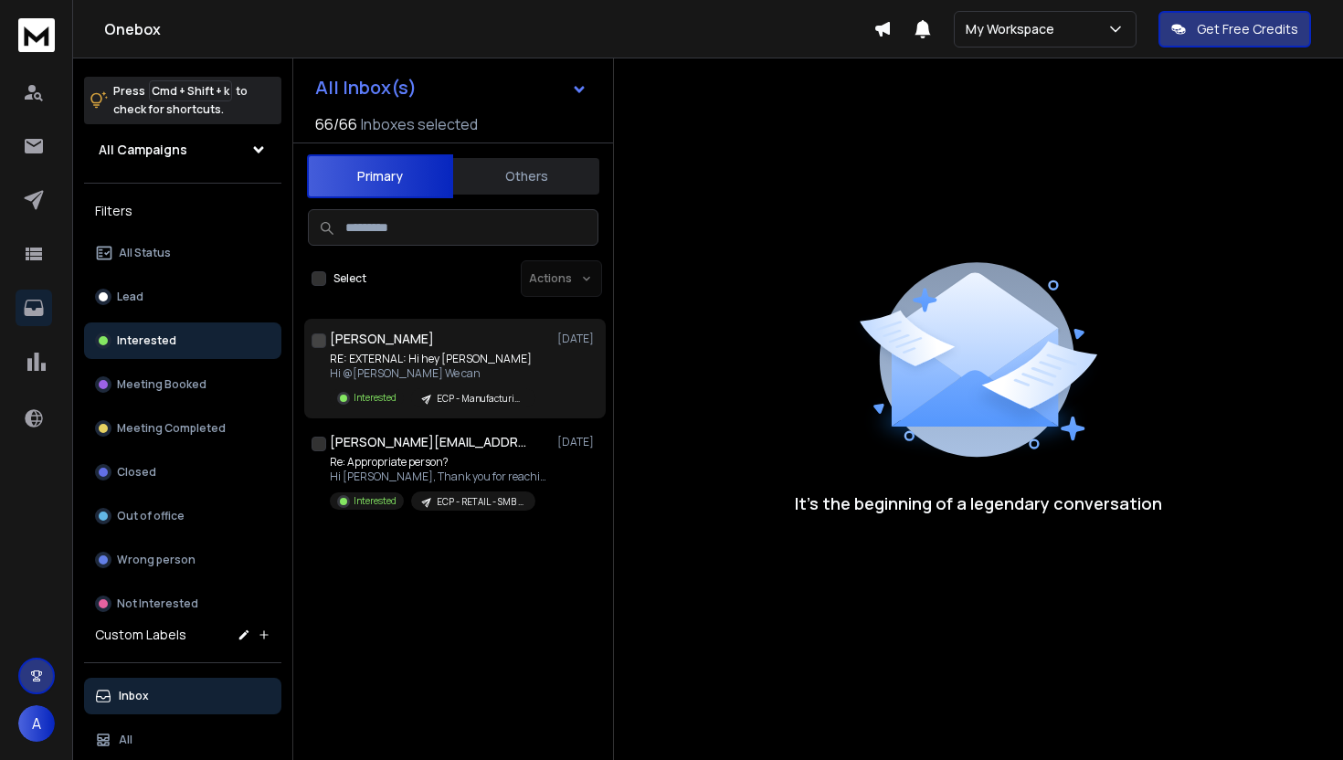
click at [466, 364] on p "RE: EXTERNAL: Hi hey [PERSON_NAME]" at bounding box center [432, 359] width 205 height 15
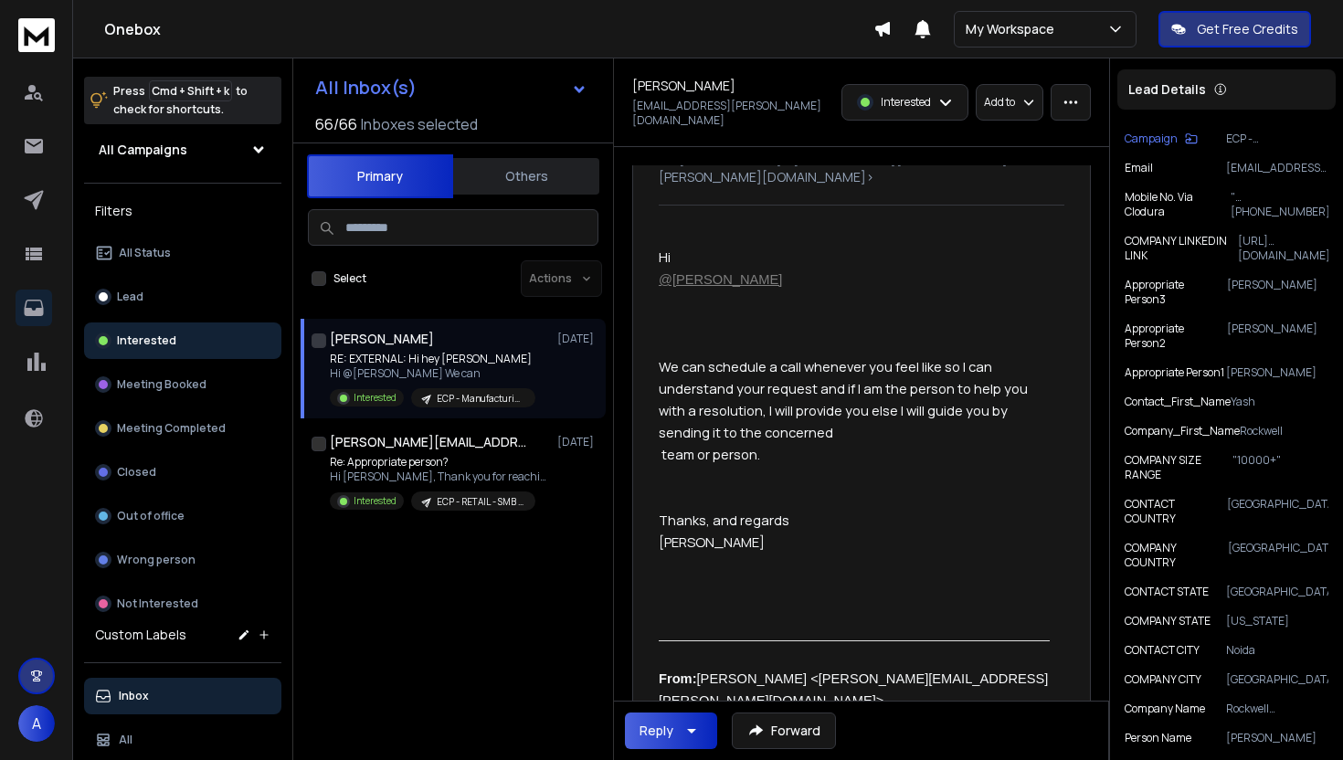
scroll to position [178, 0]
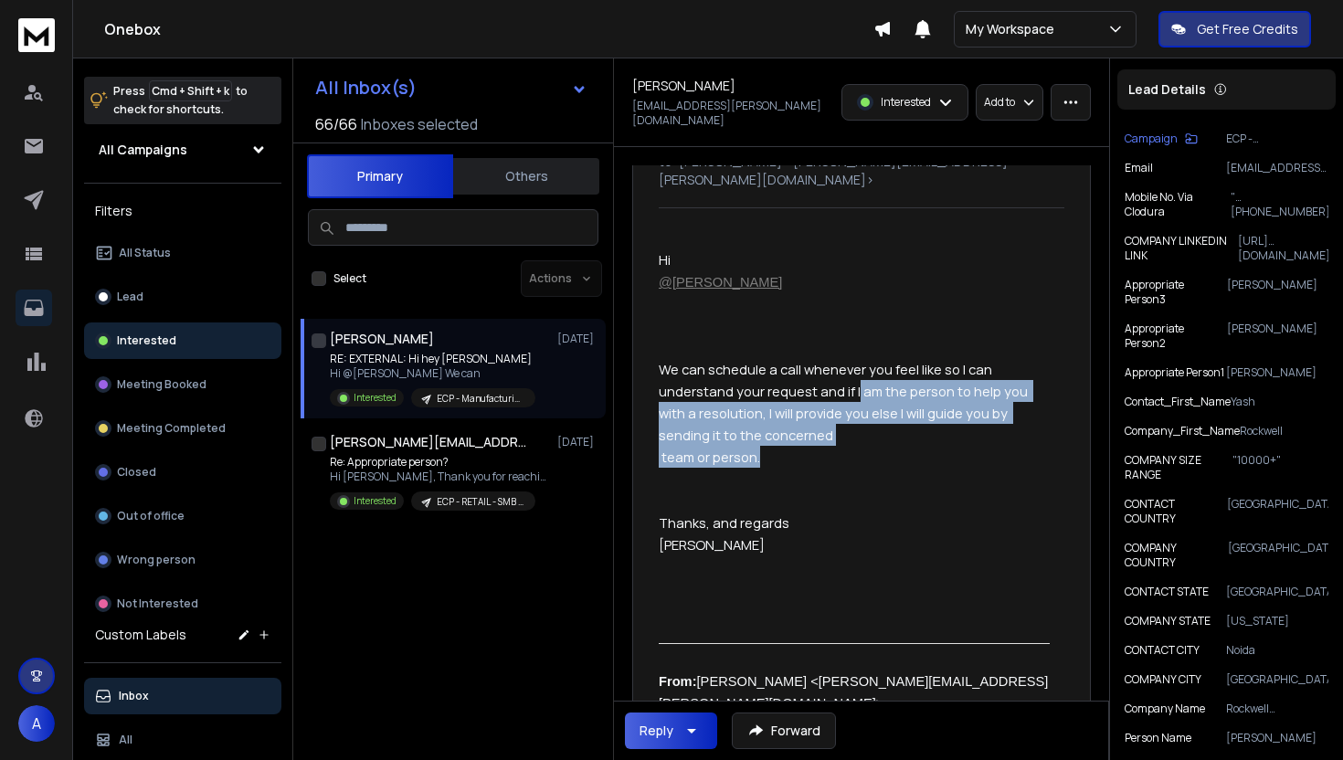
drag, startPoint x: 855, startPoint y: 330, endPoint x: 840, endPoint y: 406, distance: 77.2
click at [840, 406] on p "We can schedule a call whenever you feel like so I can understand your request …" at bounding box center [853, 456] width 391 height 197
drag, startPoint x: 844, startPoint y: 321, endPoint x: 838, endPoint y: 395, distance: 75.1
click at [838, 395] on p "We can schedule a call whenever you feel like so I can understand your request …" at bounding box center [853, 456] width 391 height 197
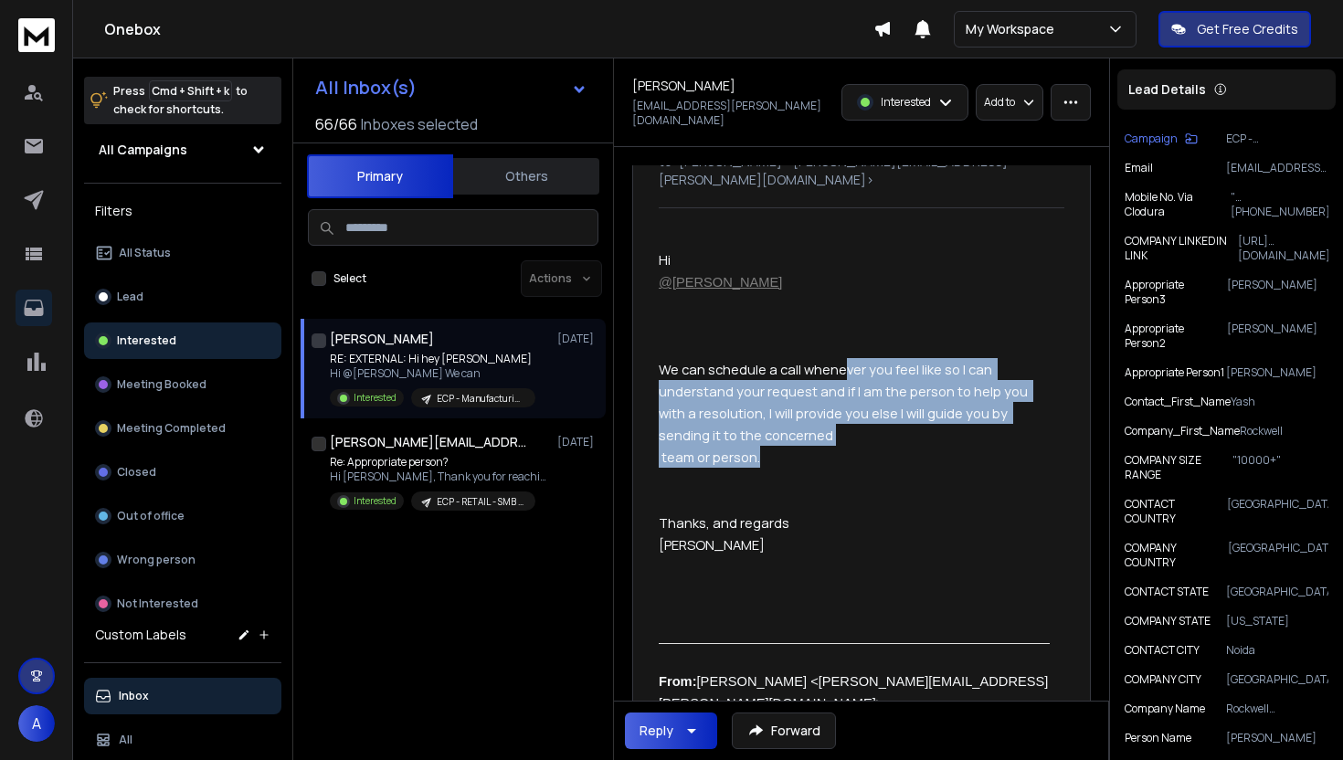
click at [838, 395] on p "We can schedule a call whenever you feel like so I can understand your request …" at bounding box center [853, 456] width 391 height 197
drag, startPoint x: 869, startPoint y: 324, endPoint x: 854, endPoint y: 406, distance: 82.6
click at [854, 406] on p "We can schedule a call whenever you feel like so I can understand your request …" at bounding box center [853, 456] width 391 height 197
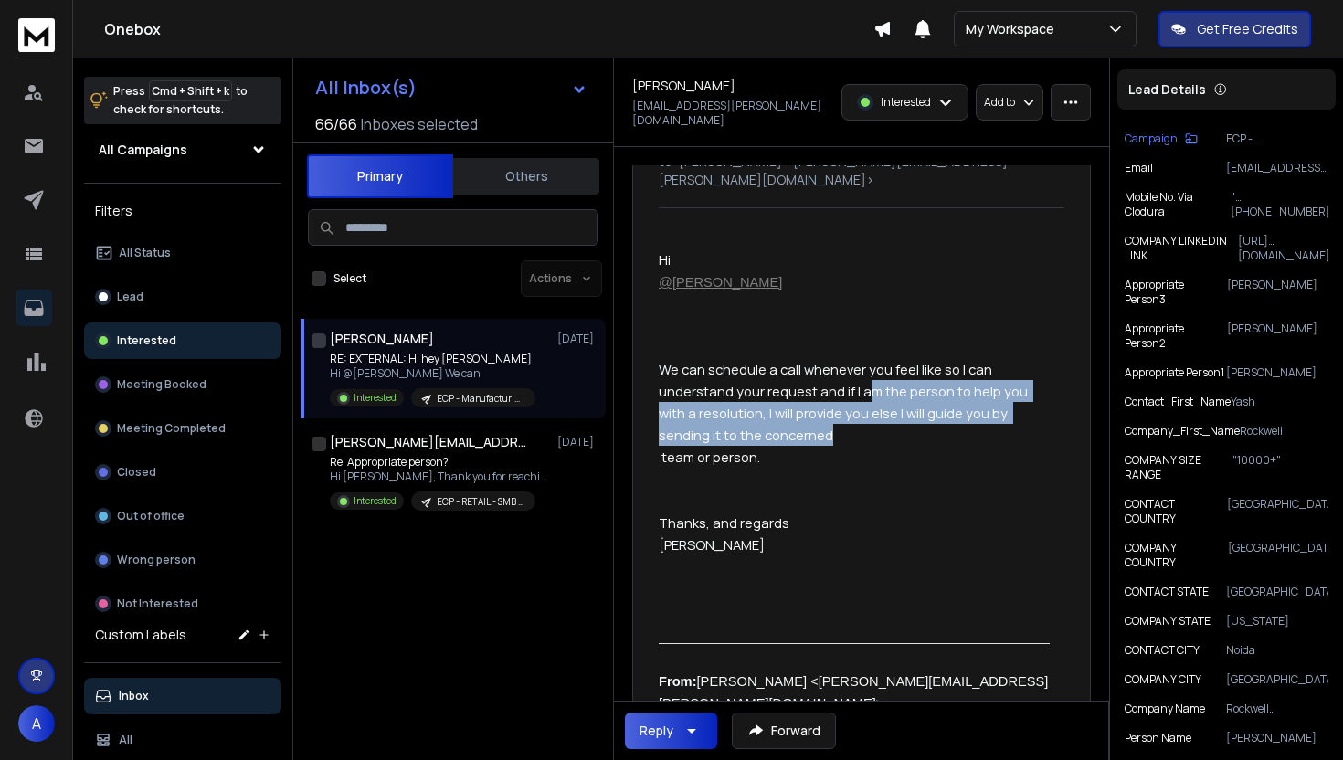
drag, startPoint x: 862, startPoint y: 343, endPoint x: 851, endPoint y: 400, distance: 57.7
click at [851, 400] on p "We can schedule a call whenever you feel like so I can understand your request …" at bounding box center [853, 456] width 391 height 197
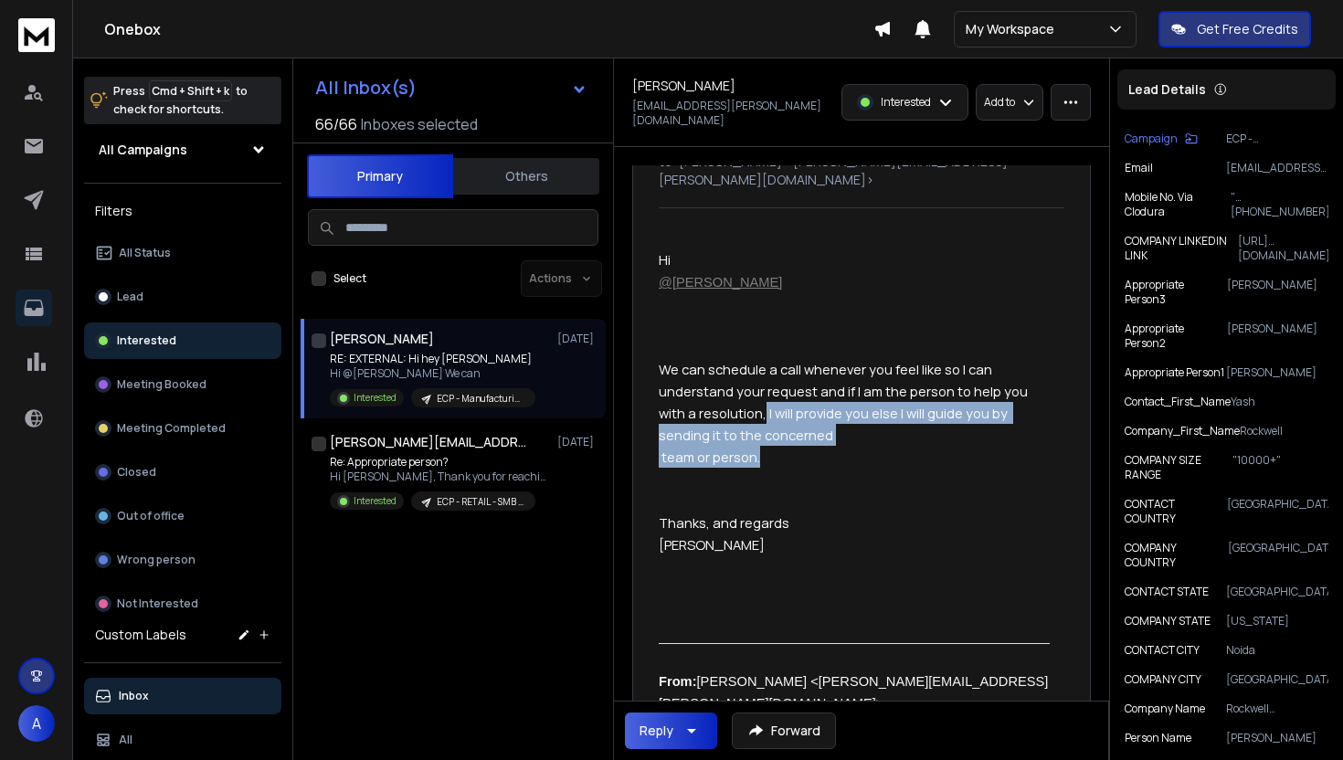
drag, startPoint x: 764, startPoint y: 358, endPoint x: 784, endPoint y: 406, distance: 52.1
click at [784, 406] on p "We can schedule a call whenever you feel like so I can understand your request …" at bounding box center [853, 456] width 391 height 197
drag, startPoint x: 784, startPoint y: 406, endPoint x: 763, endPoint y: 359, distance: 51.9
click at [763, 359] on p "We can schedule a call whenever you feel like so I can understand your request …" at bounding box center [853, 456] width 391 height 197
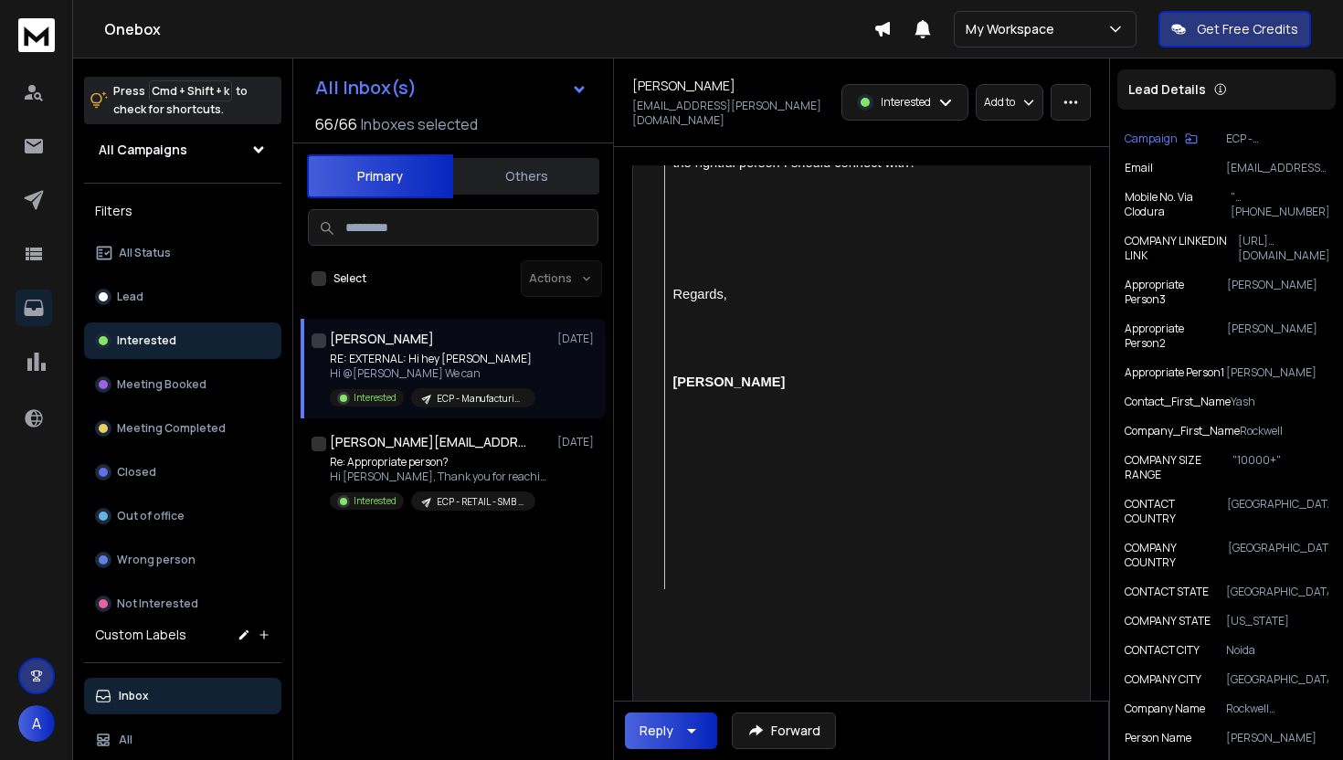
scroll to position [6450, 0]
